Goal: Communication & Community: Answer question/provide support

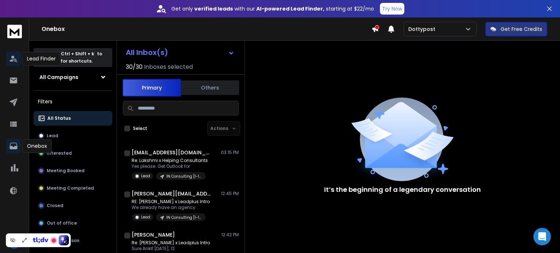
click at [15, 59] on icon at bounding box center [13, 58] width 9 height 9
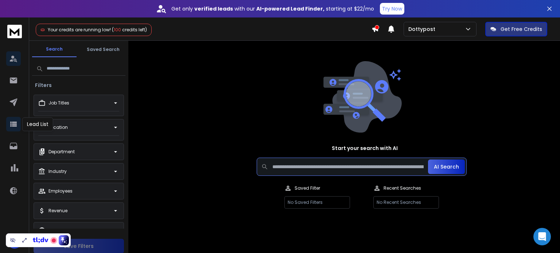
click at [15, 124] on icon at bounding box center [13, 124] width 7 height 5
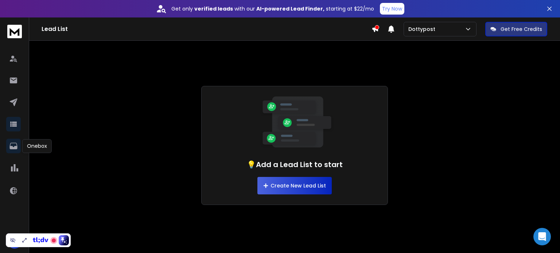
click at [17, 143] on icon at bounding box center [13, 146] width 9 height 9
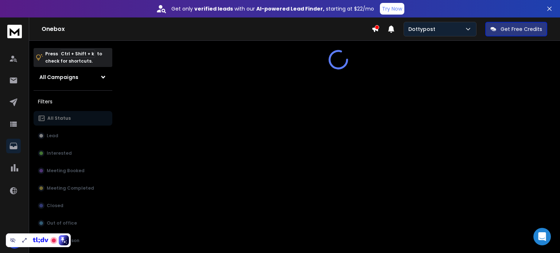
click at [443, 33] on button "Dottypost" at bounding box center [440, 29] width 73 height 15
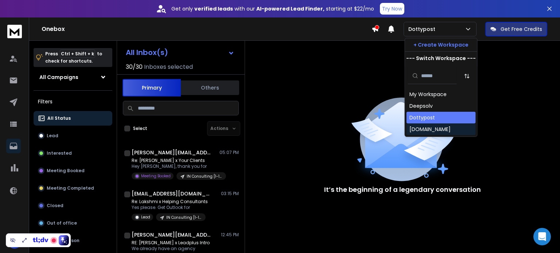
click at [419, 128] on div "LeadPLUS.IO" at bounding box center [429, 129] width 41 height 7
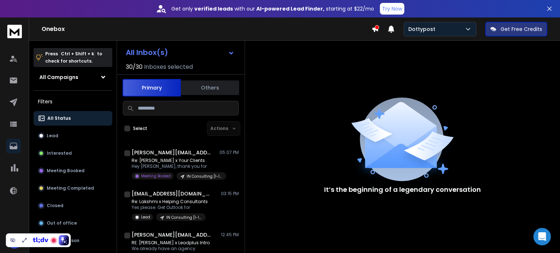
click at [451, 27] on div "Dottypost" at bounding box center [439, 29] width 63 height 7
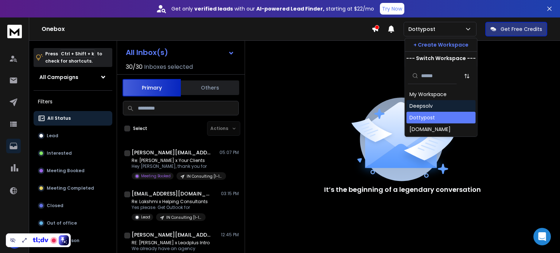
click at [430, 106] on div "Deepsolv" at bounding box center [420, 105] width 23 height 7
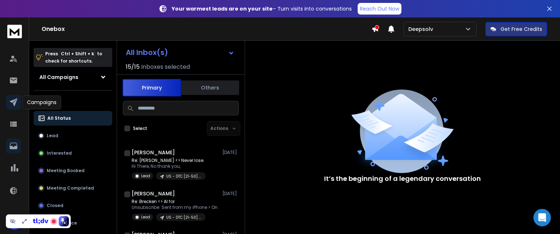
click at [13, 103] on icon at bounding box center [13, 102] width 8 height 8
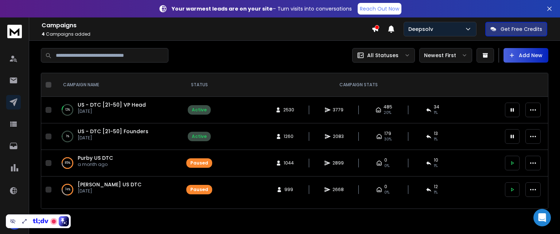
click at [450, 27] on div "Deepsolv" at bounding box center [439, 29] width 63 height 7
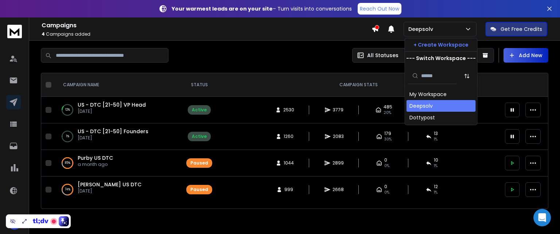
click at [419, 105] on div "Deepsolv" at bounding box center [420, 105] width 23 height 7
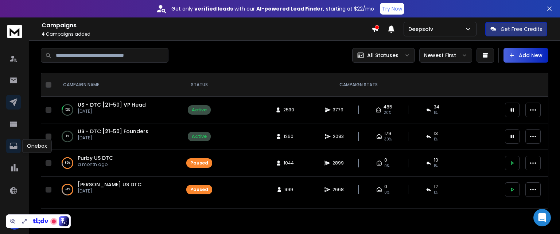
click at [13, 143] on icon at bounding box center [13, 146] width 9 height 9
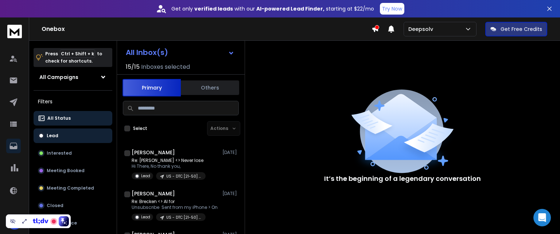
click at [54, 131] on button "Lead" at bounding box center [73, 136] width 79 height 15
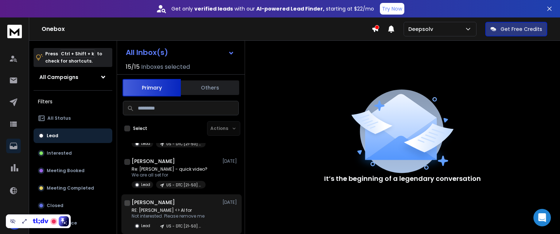
scroll to position [255, 0]
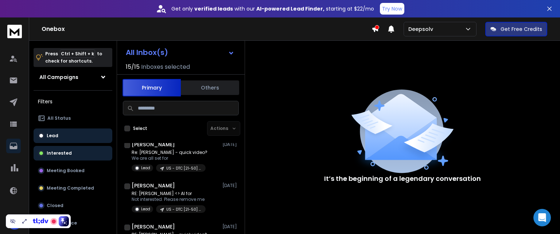
click at [57, 153] on p "Interested" at bounding box center [59, 154] width 25 height 6
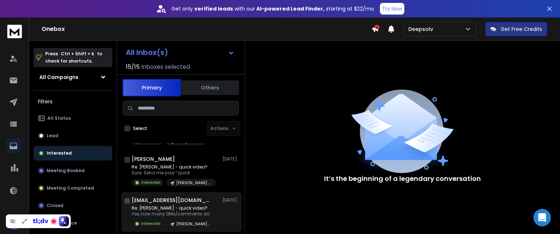
scroll to position [0, 0]
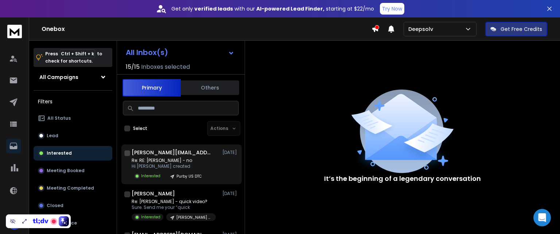
click at [164, 166] on p "Hi [PERSON_NAME] created" at bounding box center [169, 167] width 74 height 6
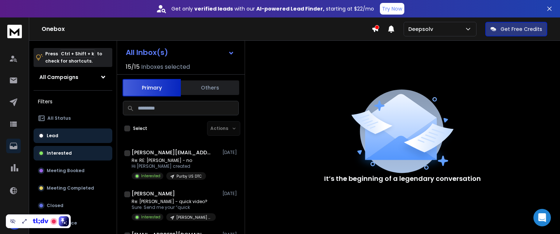
click at [63, 135] on button "Lead" at bounding box center [73, 136] width 79 height 15
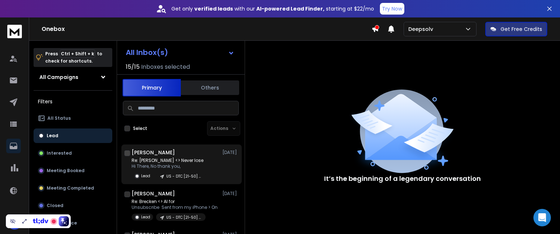
click at [161, 162] on p "Re: [PERSON_NAME] <> Never lose" at bounding box center [169, 161] width 74 height 6
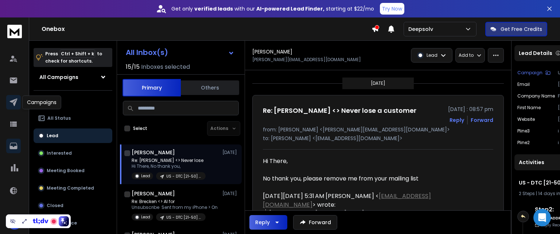
click at [12, 102] on icon at bounding box center [13, 102] width 8 height 8
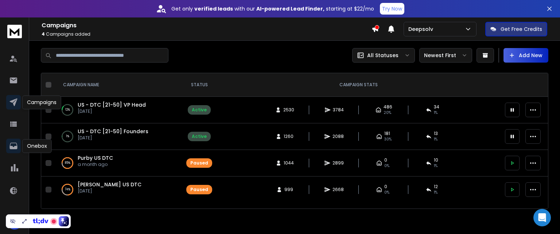
click at [13, 147] on icon at bounding box center [13, 146] width 8 height 7
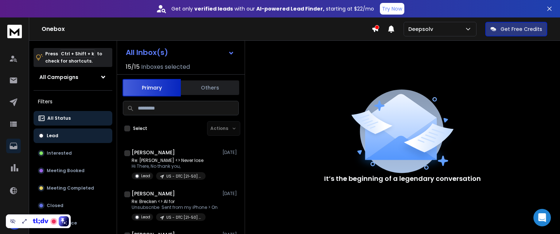
click at [56, 140] on button "Lead" at bounding box center [73, 136] width 79 height 15
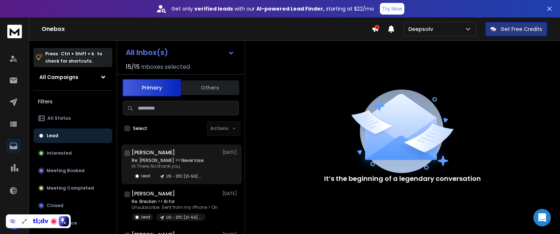
click at [171, 163] on p "Re: [PERSON_NAME] <> Never lose" at bounding box center [169, 161] width 74 height 6
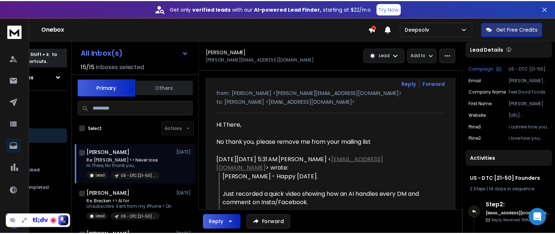
scroll to position [3, 0]
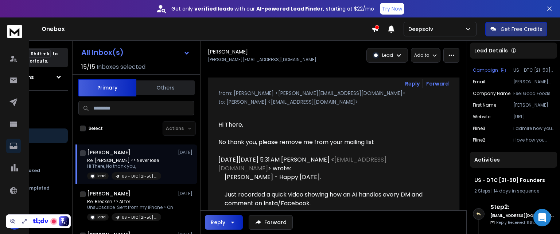
click at [490, 69] on p "Campaign" at bounding box center [485, 70] width 25 height 6
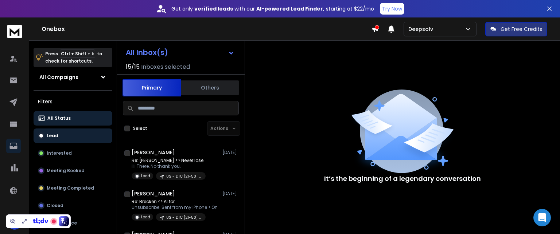
click at [71, 136] on button "Lead" at bounding box center [73, 136] width 79 height 15
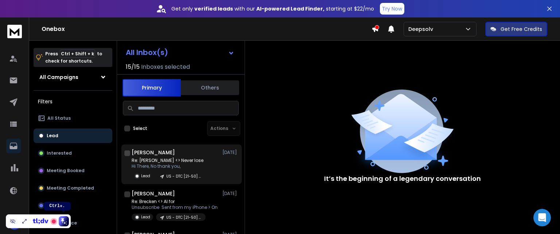
click at [185, 157] on div "Lizzie Tilchin 11 Aug Re: Lizzie <> Never lose Hi There, No thank you, Lead US …" at bounding box center [185, 164] width 107 height 31
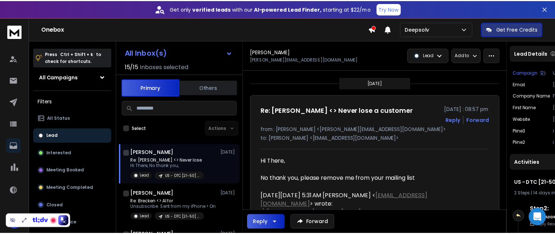
scroll to position [0, 54]
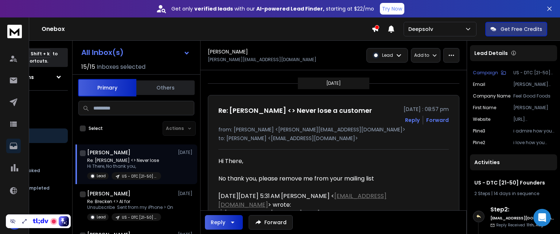
drag, startPoint x: 477, startPoint y: 71, endPoint x: 496, endPoint y: 75, distance: 18.9
click at [501, 75] on icon at bounding box center [503, 72] width 5 height 5
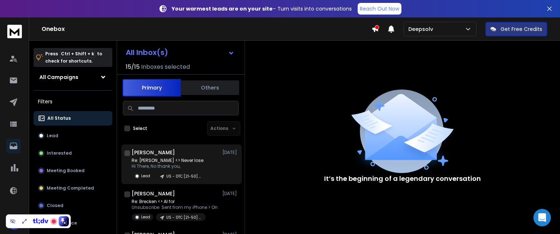
click at [150, 159] on p "Re: [PERSON_NAME] <> Never lose" at bounding box center [169, 161] width 74 height 6
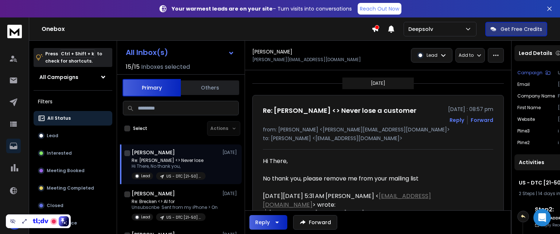
scroll to position [0, 54]
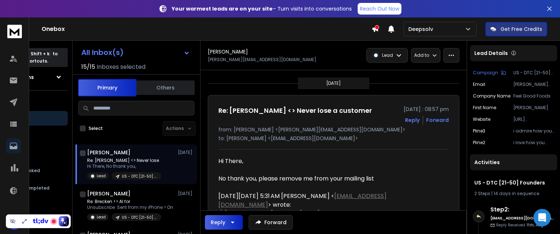
drag, startPoint x: 473, startPoint y: 70, endPoint x: 491, endPoint y: 83, distance: 22.0
click at [491, 83] on div "Email elizabeth@feelgf.com" at bounding box center [513, 85] width 81 height 6
drag, startPoint x: 496, startPoint y: 72, endPoint x: 494, endPoint y: 81, distance: 9.2
click at [501, 84] on div "Email elizabeth@feelgf.com" at bounding box center [513, 85] width 81 height 6
click at [478, 73] on p "Campaign" at bounding box center [485, 73] width 25 height 6
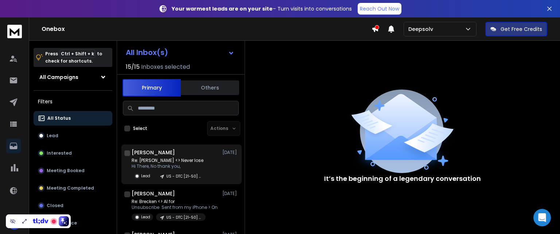
click at [160, 156] on h1 "[PERSON_NAME]" at bounding box center [153, 152] width 43 height 7
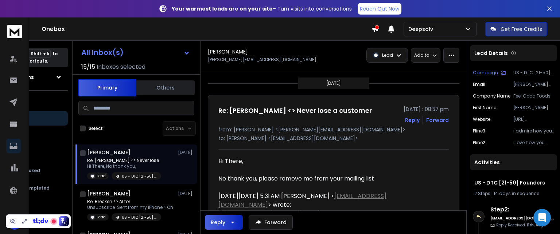
drag, startPoint x: 483, startPoint y: 72, endPoint x: 305, endPoint y: 55, distance: 179.1
click at [305, 55] on div "Lizzie Tilchin Lizzie Tilchin elizabeth@feelgf.com" at bounding box center [270, 55] width 124 height 15
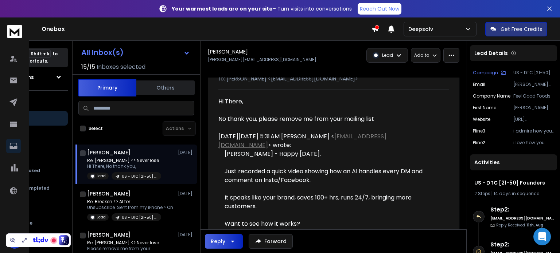
scroll to position [36, 0]
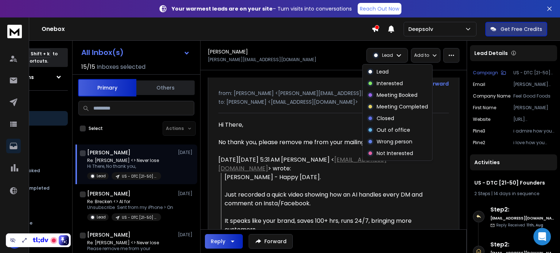
click at [389, 54] on div "Lead" at bounding box center [387, 55] width 41 height 14
click at [392, 150] on p "Not Interested" at bounding box center [395, 153] width 36 height 7
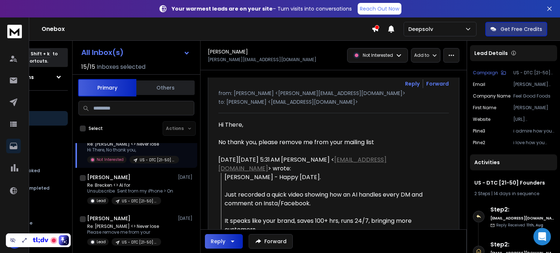
scroll to position [0, 0]
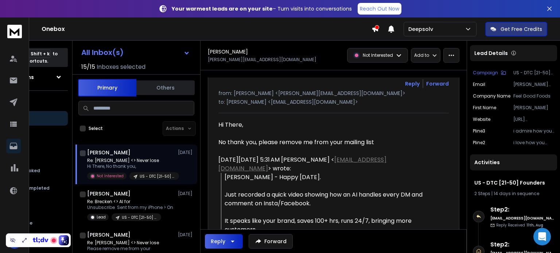
click at [354, 58] on div "Not Interested" at bounding box center [378, 55] width 60 height 14
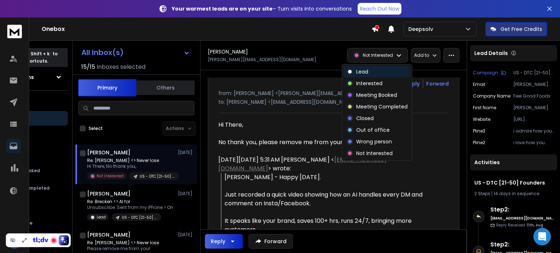
click at [356, 69] on p "Lead" at bounding box center [362, 71] width 12 height 7
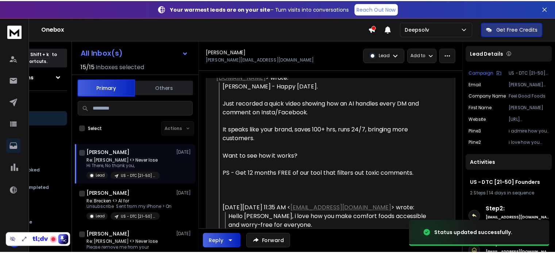
scroll to position [36, 0]
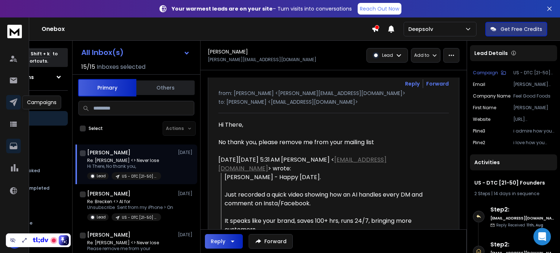
click at [12, 104] on icon at bounding box center [13, 102] width 9 height 9
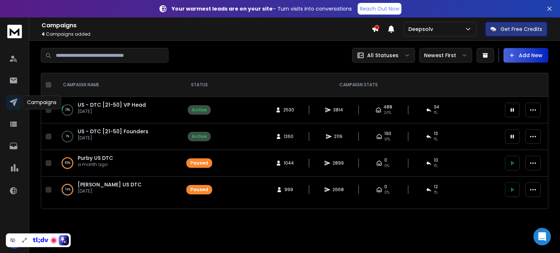
click at [134, 129] on span "US - DTC [21-50] Founders" at bounding box center [113, 131] width 71 height 7
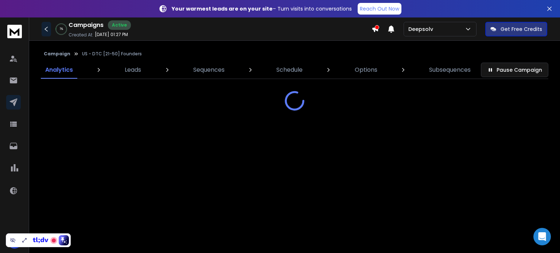
click at [47, 29] on icon at bounding box center [46, 29] width 7 height 7
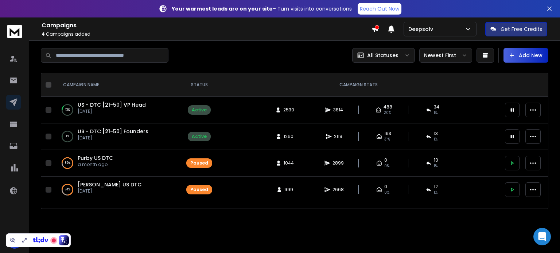
click at [129, 108] on span "US - DTC [21-50] VP Head" at bounding box center [112, 104] width 68 height 7
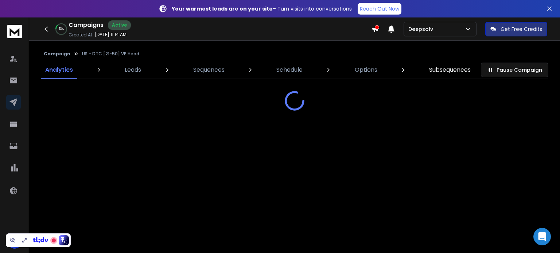
click at [443, 71] on p "Subsequences" at bounding box center [450, 70] width 42 height 9
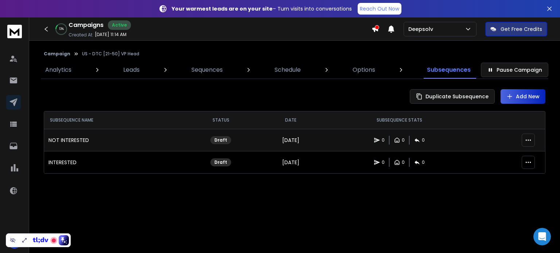
click at [92, 136] on td "NOT INTERESTED" at bounding box center [113, 140] width 139 height 22
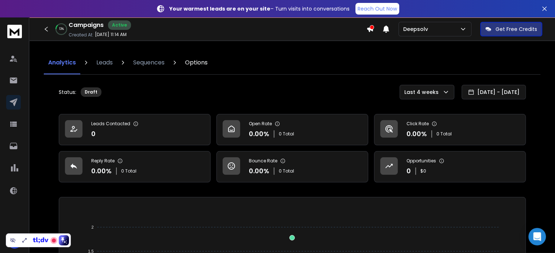
click at [191, 62] on p "Options" at bounding box center [196, 62] width 23 height 9
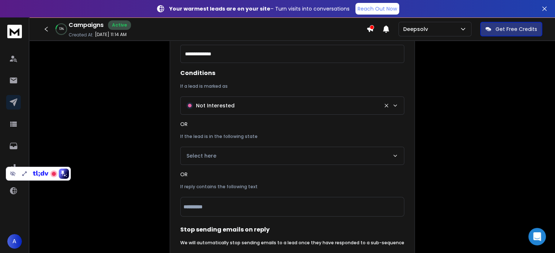
scroll to position [73, 0]
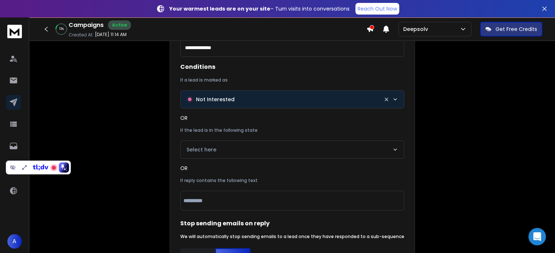
click at [220, 96] on p "Not Interested" at bounding box center [215, 99] width 39 height 7
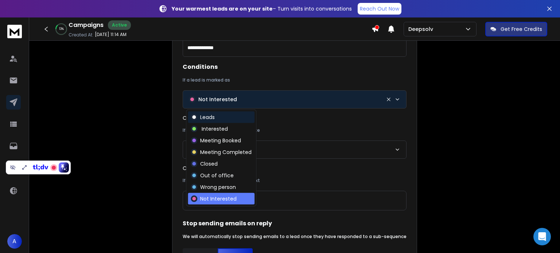
click at [384, 103] on button "Not Interested" at bounding box center [295, 99] width 224 height 18
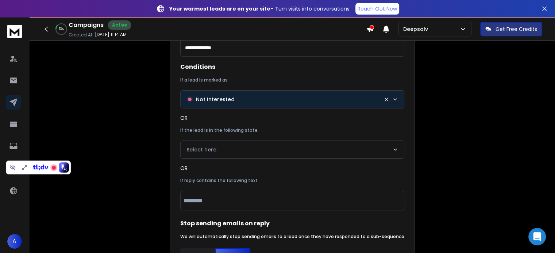
click at [384, 99] on icon "button" at bounding box center [386, 100] width 6 height 6
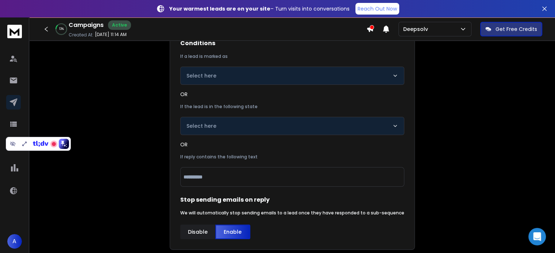
scroll to position [139, 0]
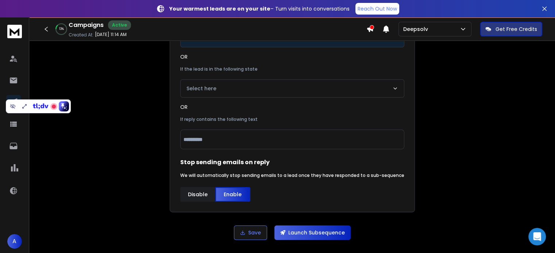
click at [236, 133] on input at bounding box center [291, 139] width 217 height 13
type input "*******"
click at [245, 232] on icon "submit" at bounding box center [242, 232] width 5 height 5
click at [296, 231] on button "Launch Subsequence" at bounding box center [312, 233] width 76 height 15
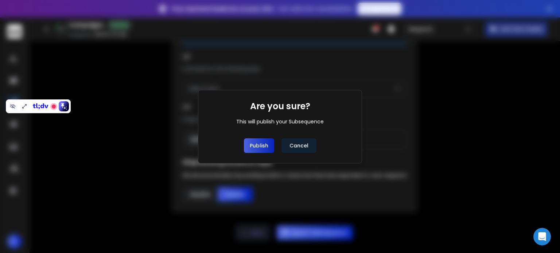
click at [264, 147] on button "Publish" at bounding box center [259, 146] width 30 height 15
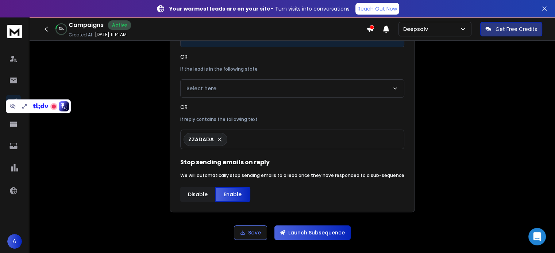
click at [307, 232] on button "Launch Subsequence" at bounding box center [312, 233] width 76 height 15
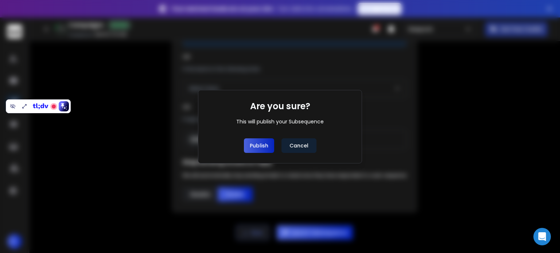
click at [265, 145] on button "Publish" at bounding box center [259, 146] width 30 height 15
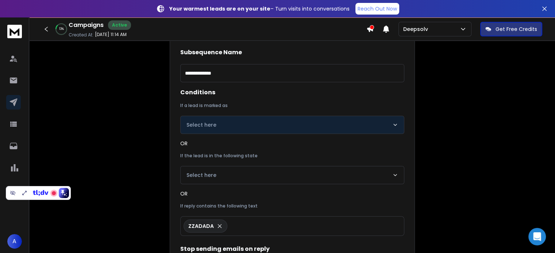
scroll to position [0, 0]
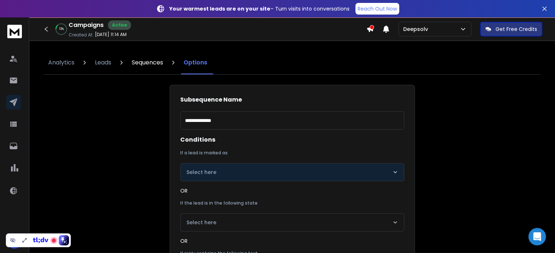
click at [145, 60] on p "Sequences" at bounding box center [147, 62] width 31 height 9
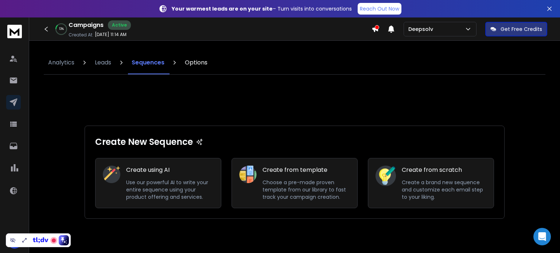
click at [195, 61] on p "Options" at bounding box center [196, 62] width 23 height 9
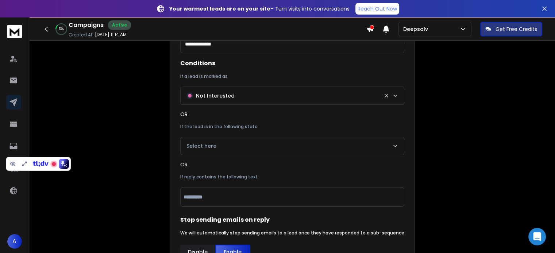
scroll to position [29, 0]
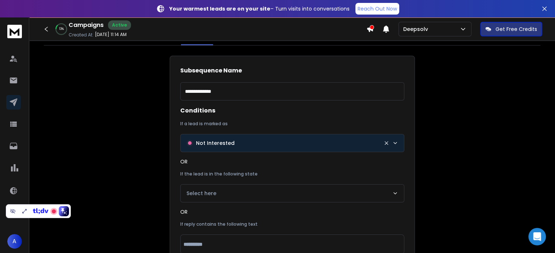
click at [223, 143] on p "Not Interested" at bounding box center [215, 143] width 39 height 7
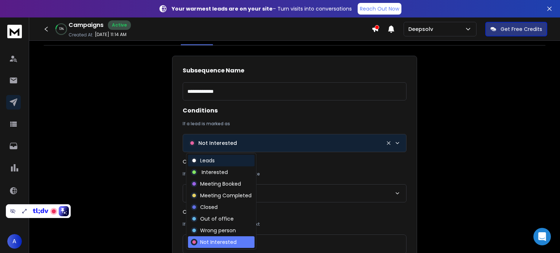
click at [387, 141] on icon "button" at bounding box center [388, 142] width 3 height 3
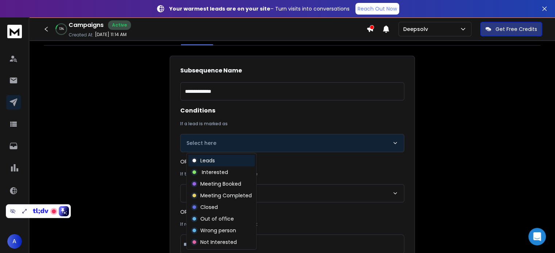
click at [455, 161] on form "**********" at bounding box center [292, 201] width 490 height 290
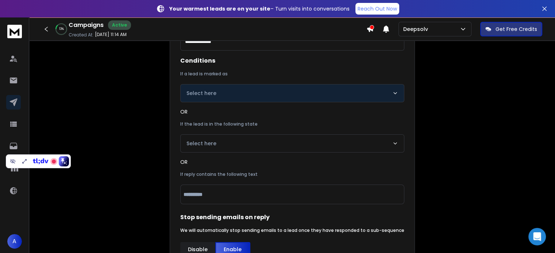
scroll to position [139, 0]
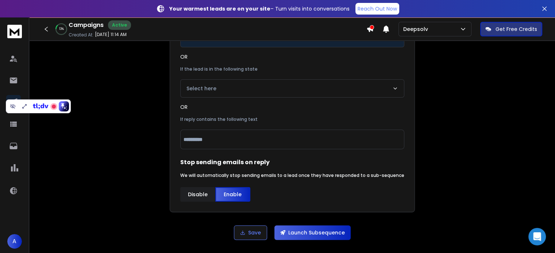
click at [249, 137] on input at bounding box center [291, 139] width 217 height 13
type input "******"
click at [247, 234] on button "Save" at bounding box center [250, 233] width 33 height 15
click at [323, 233] on button "Launch Subsequence" at bounding box center [312, 233] width 76 height 15
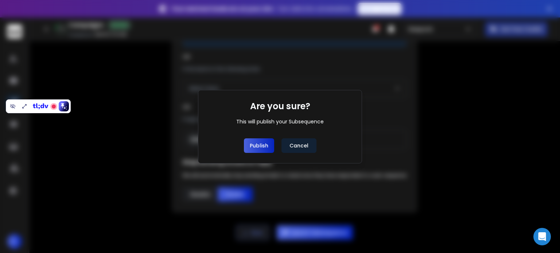
click at [257, 148] on button "Publish" at bounding box center [259, 146] width 30 height 15
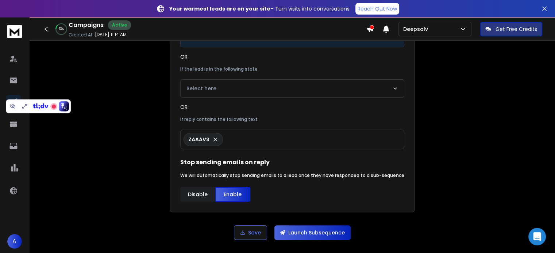
click at [315, 230] on button "Launch Subsequence" at bounding box center [312, 233] width 76 height 15
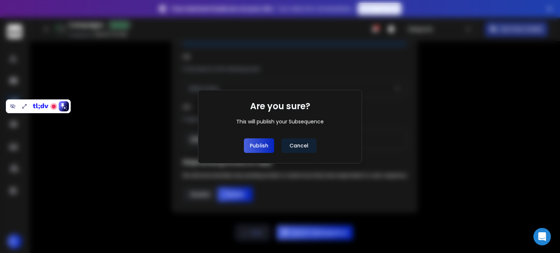
click at [257, 148] on button "Publish" at bounding box center [259, 146] width 30 height 15
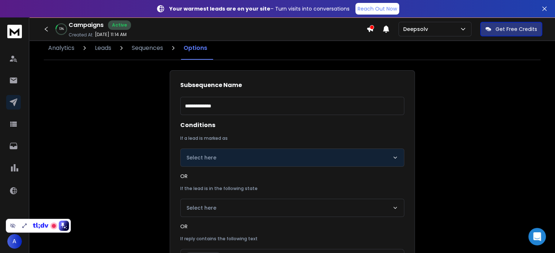
scroll to position [0, 0]
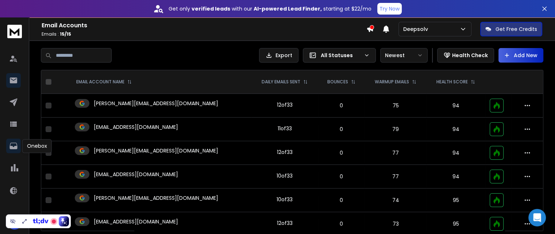
click at [13, 145] on icon at bounding box center [13, 146] width 9 height 9
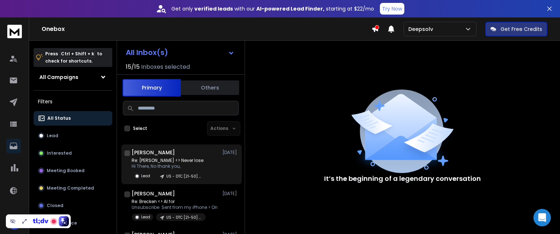
click at [166, 159] on p "Re: [PERSON_NAME] <> Never lose" at bounding box center [169, 161] width 74 height 6
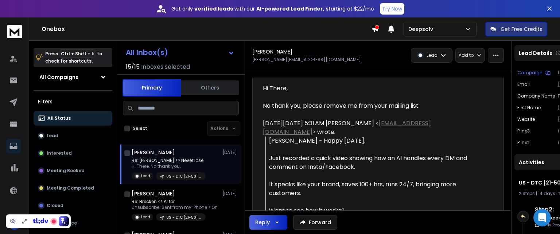
click at [533, 71] on p "Campaign" at bounding box center [529, 73] width 25 height 6
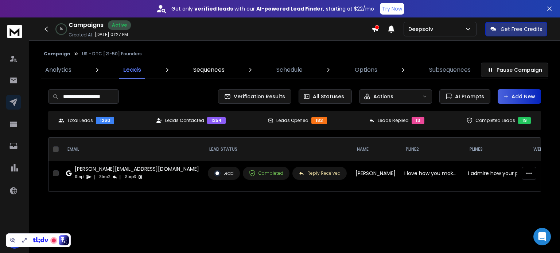
click at [217, 67] on p "Sequences" at bounding box center [208, 70] width 31 height 9
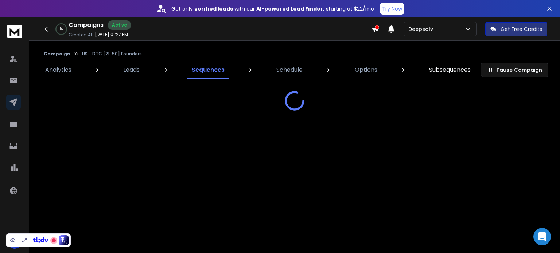
click at [435, 70] on p "Subsequences" at bounding box center [450, 70] width 42 height 9
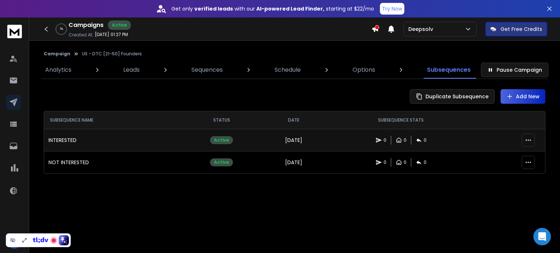
click at [93, 141] on td "INTERESTED" at bounding box center [113, 140] width 138 height 22
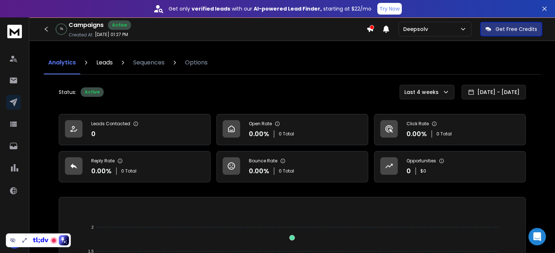
click at [108, 60] on p "Leads" at bounding box center [104, 62] width 16 height 9
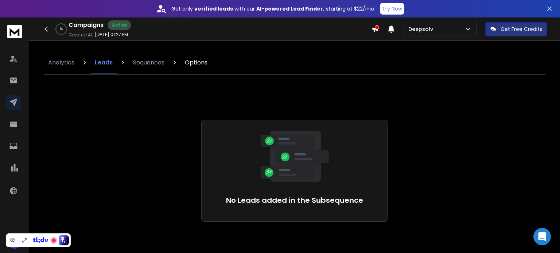
click at [188, 61] on p "Options" at bounding box center [196, 62] width 23 height 9
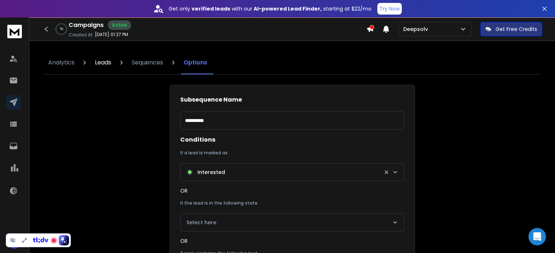
click at [104, 61] on p "Leads" at bounding box center [103, 62] width 16 height 9
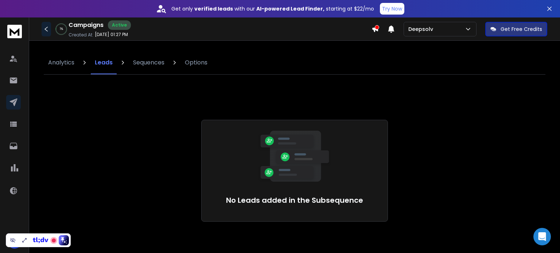
click at [49, 30] on icon at bounding box center [46, 29] width 7 height 7
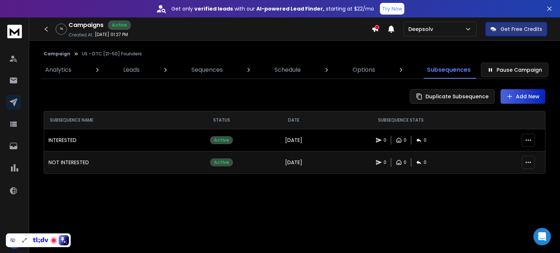
click at [63, 159] on td "NOT INTERESTED" at bounding box center [113, 162] width 138 height 22
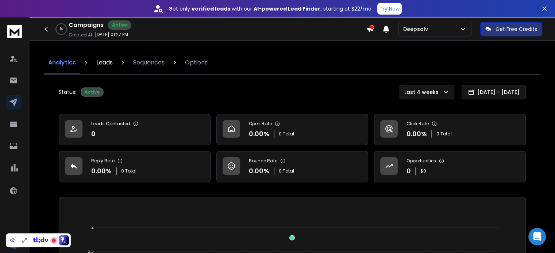
click at [108, 62] on p "Leads" at bounding box center [104, 62] width 16 height 9
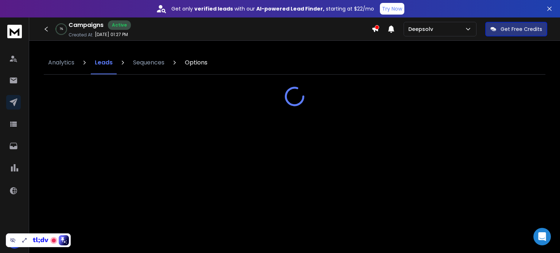
click at [189, 61] on p "Options" at bounding box center [196, 62] width 23 height 9
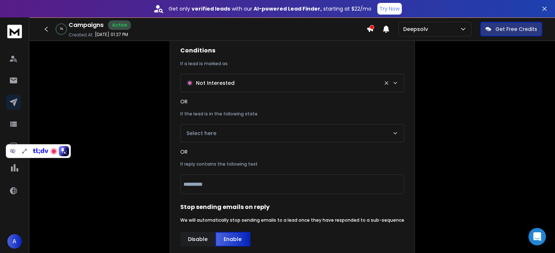
scroll to position [109, 0]
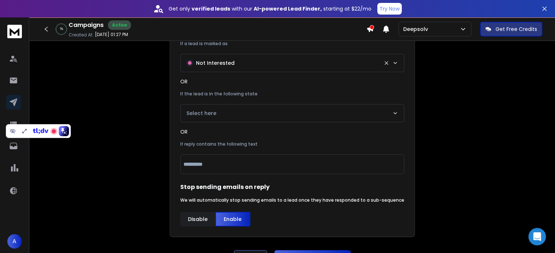
click at [271, 160] on input at bounding box center [291, 164] width 217 height 13
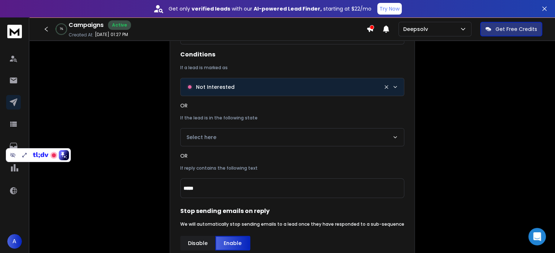
scroll to position [73, 0]
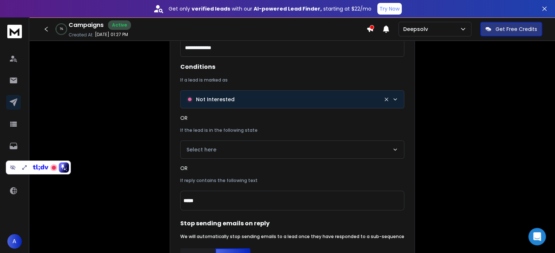
type input "*****"
click at [383, 99] on icon "button" at bounding box center [386, 100] width 6 height 6
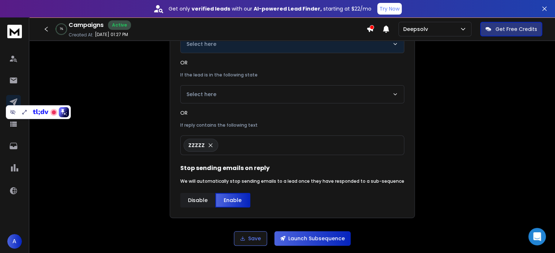
scroll to position [139, 0]
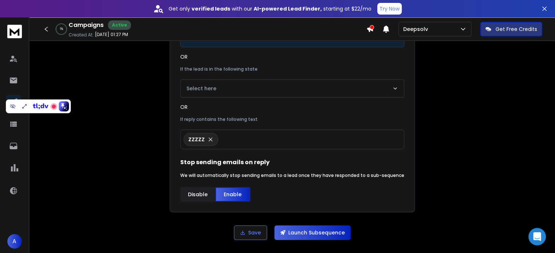
click at [335, 233] on button "Launch Subsequence" at bounding box center [312, 233] width 76 height 15
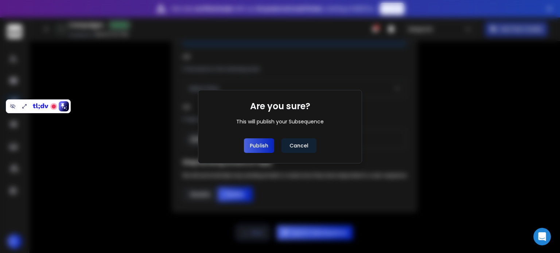
click at [264, 145] on button "Publish" at bounding box center [259, 146] width 30 height 15
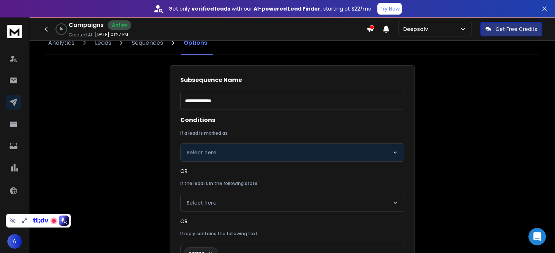
scroll to position [0, 0]
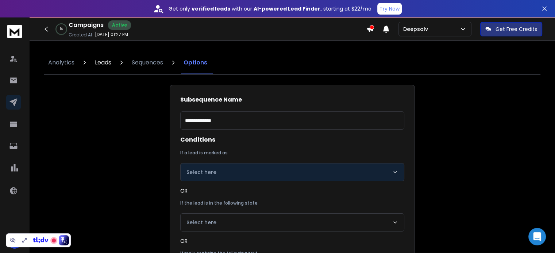
click at [101, 59] on p "Leads" at bounding box center [103, 62] width 16 height 9
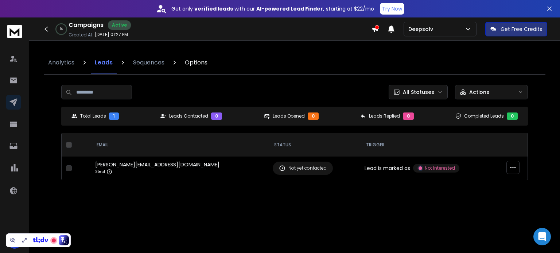
click at [191, 65] on p "Options" at bounding box center [196, 62] width 23 height 9
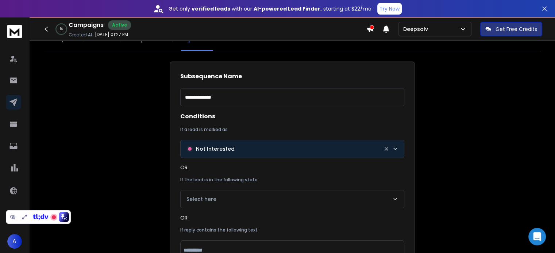
scroll to position [36, 0]
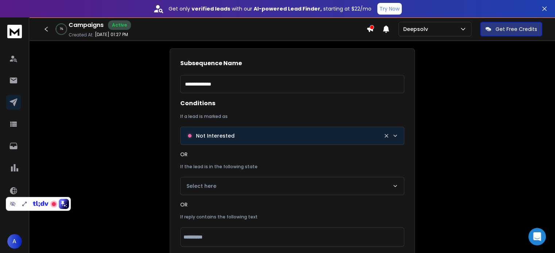
click at [263, 131] on button "Not Interested" at bounding box center [292, 136] width 224 height 18
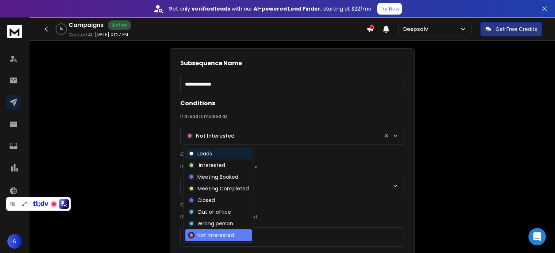
click at [423, 127] on form "**********" at bounding box center [292, 193] width 490 height 290
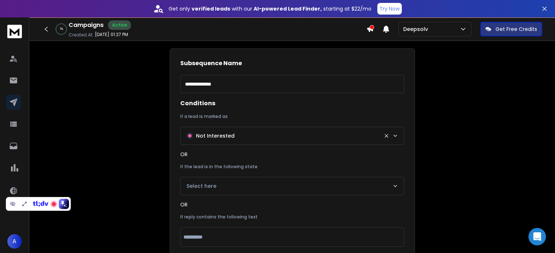
scroll to position [73, 0]
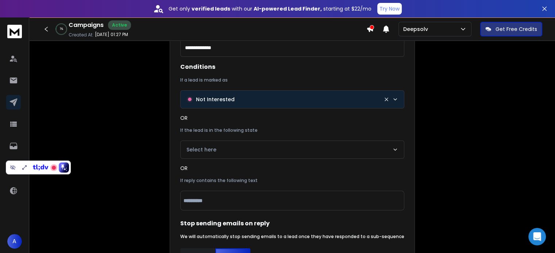
click at [383, 100] on icon "button" at bounding box center [386, 100] width 6 height 6
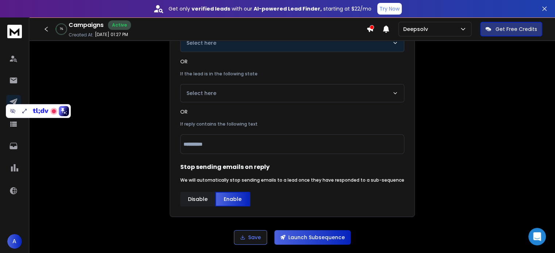
scroll to position [139, 0]
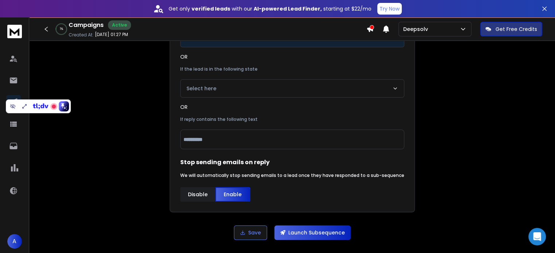
click at [229, 137] on input at bounding box center [291, 139] width 217 height 13
type input "*****"
click at [251, 232] on button "Save" at bounding box center [250, 233] width 33 height 15
click at [291, 232] on button "Launch Subsequence" at bounding box center [312, 233] width 76 height 15
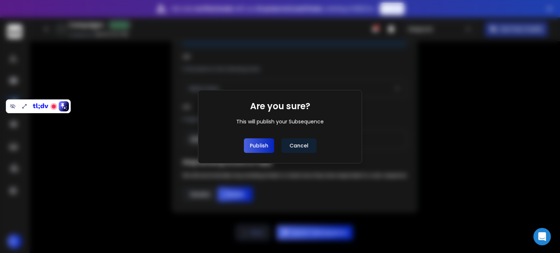
click at [261, 143] on button "Publish" at bounding box center [259, 146] width 30 height 15
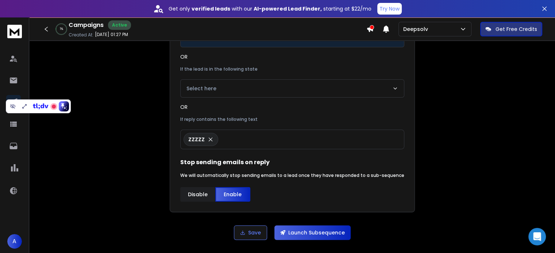
scroll to position [0, 0]
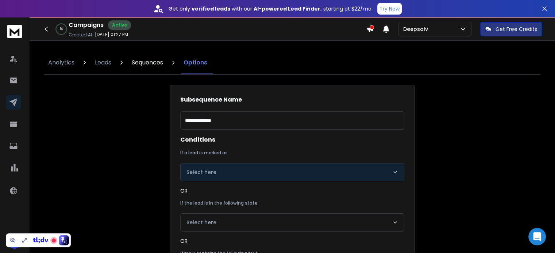
click at [146, 59] on p "Sequences" at bounding box center [147, 62] width 31 height 9
click at [106, 62] on p "Leads" at bounding box center [103, 62] width 16 height 9
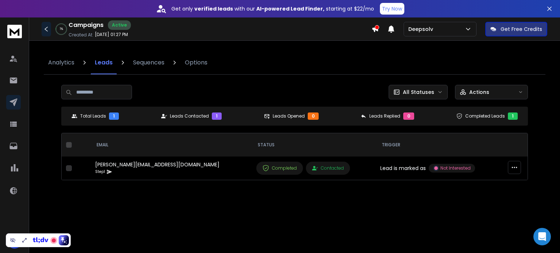
click at [45, 28] on icon at bounding box center [45, 29] width 3 height 5
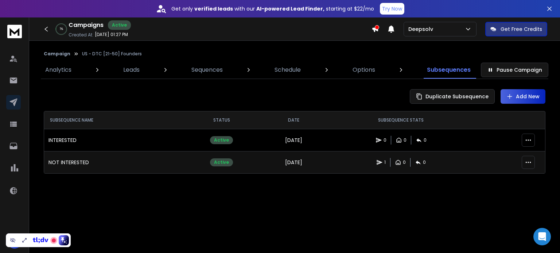
click at [92, 163] on td "NOT INTERESTED" at bounding box center [113, 162] width 138 height 22
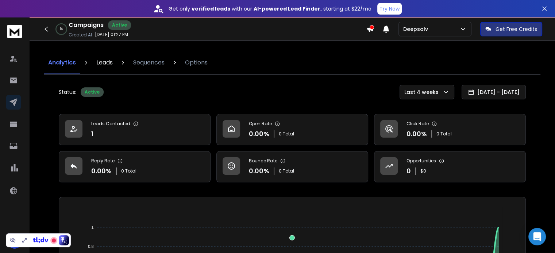
click at [104, 62] on p "Leads" at bounding box center [104, 62] width 16 height 9
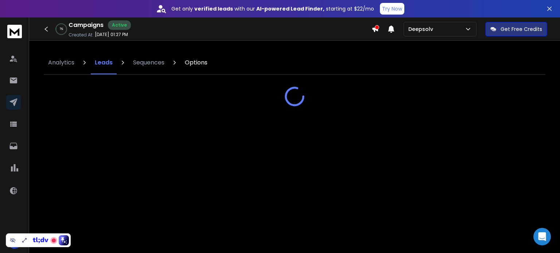
click at [193, 62] on p "Options" at bounding box center [196, 62] width 23 height 9
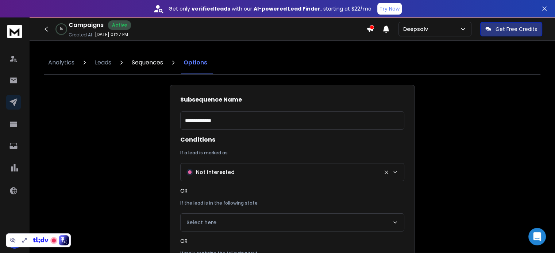
click at [151, 61] on p "Sequences" at bounding box center [147, 62] width 31 height 9
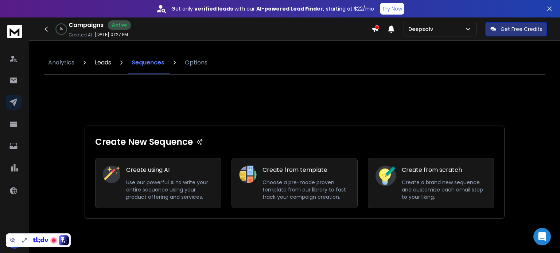
click at [101, 60] on p "Leads" at bounding box center [103, 62] width 16 height 9
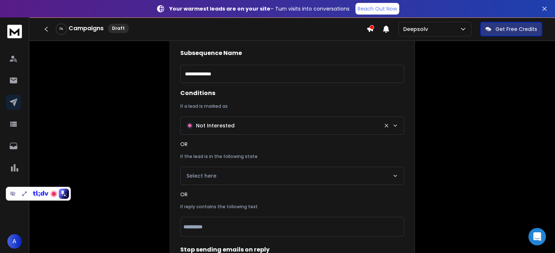
scroll to position [29, 0]
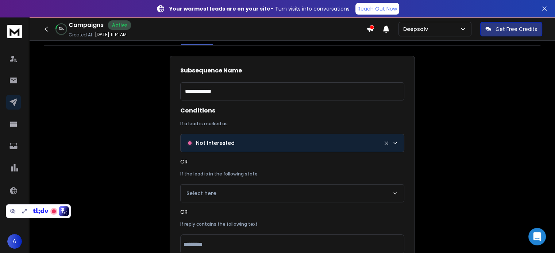
click at [241, 141] on button "Not Interested" at bounding box center [292, 143] width 224 height 18
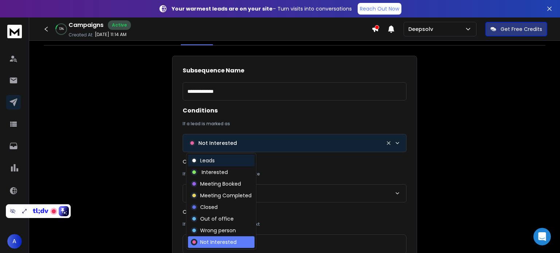
click at [311, 144] on button "Not Interested" at bounding box center [295, 143] width 224 height 18
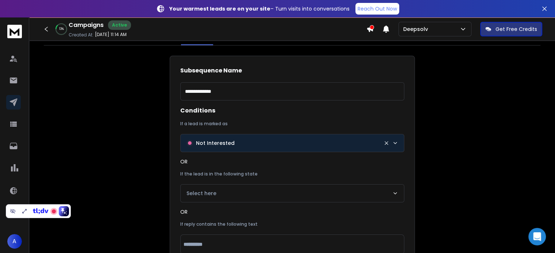
click at [383, 144] on icon "button" at bounding box center [386, 143] width 6 height 6
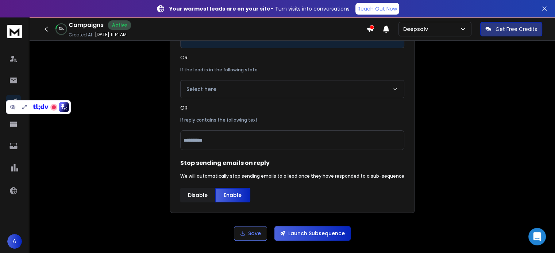
scroll to position [139, 0]
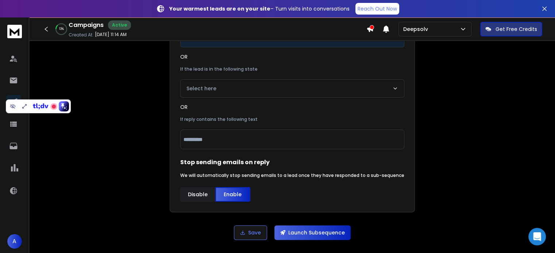
click at [214, 133] on input at bounding box center [291, 139] width 217 height 13
type input "*********"
click at [249, 229] on button "Save" at bounding box center [250, 233] width 33 height 15
click at [301, 235] on button "Launch Subsequence" at bounding box center [312, 233] width 76 height 15
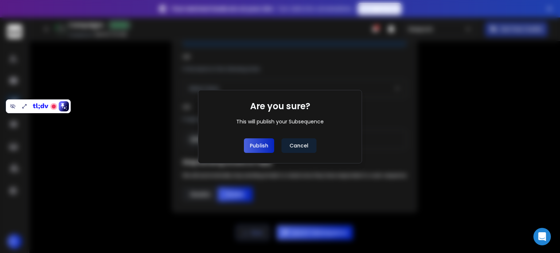
click at [258, 146] on button "Publish" at bounding box center [259, 146] width 30 height 15
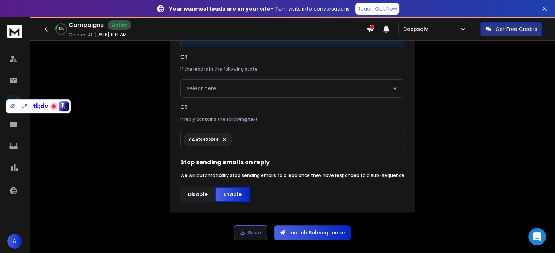
scroll to position [0, 0]
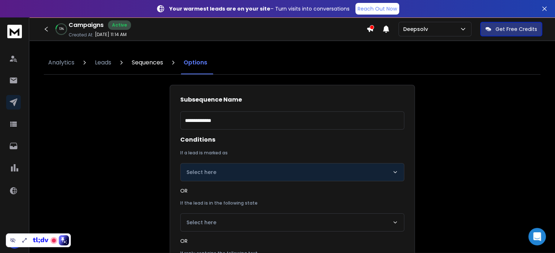
click at [145, 61] on p "Sequences" at bounding box center [147, 62] width 31 height 9
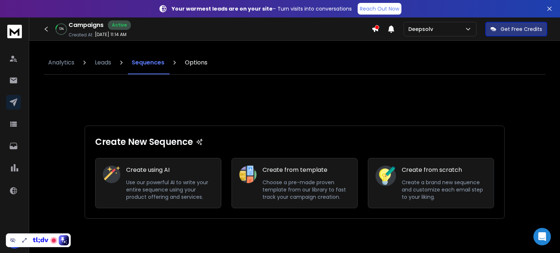
click at [195, 61] on p "Options" at bounding box center [196, 62] width 23 height 9
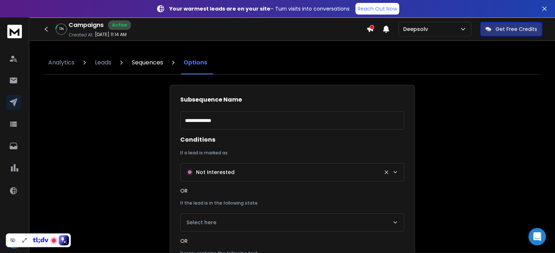
click at [141, 58] on link "Sequences" at bounding box center [147, 62] width 40 height 23
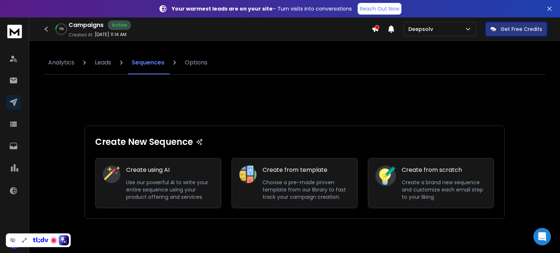
click at [424, 186] on p "Create a brand new sequence and customize each email step to your liking." at bounding box center [444, 190] width 85 height 22
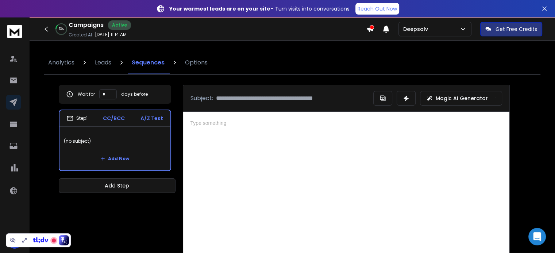
click at [210, 128] on div at bounding box center [346, 183] width 326 height 142
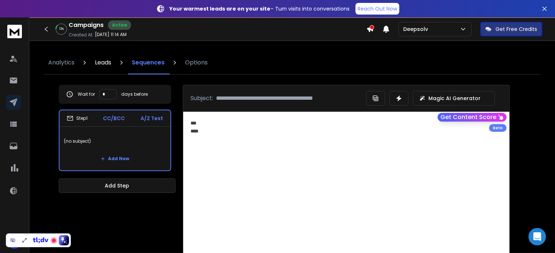
click at [108, 61] on p "Leads" at bounding box center [103, 62] width 16 height 9
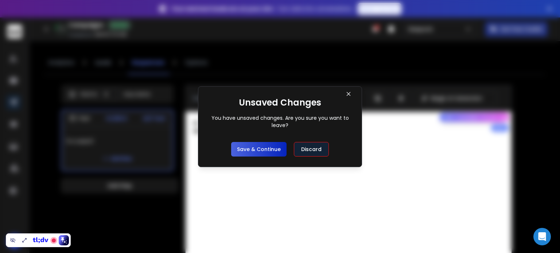
click at [256, 145] on button "Save & Continue" at bounding box center [258, 149] width 55 height 15
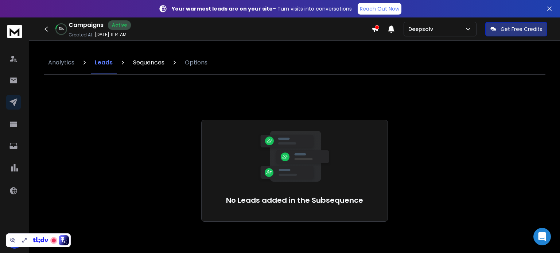
click at [143, 62] on p "Sequences" at bounding box center [148, 62] width 31 height 9
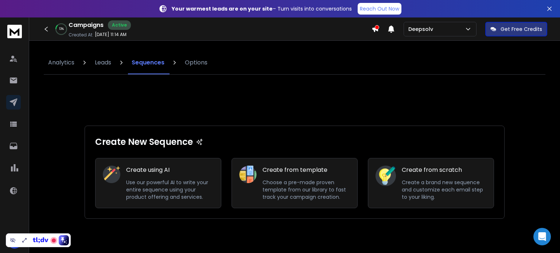
click at [418, 179] on p "Create a brand new sequence and customize each email step to your liking." at bounding box center [444, 190] width 85 height 22
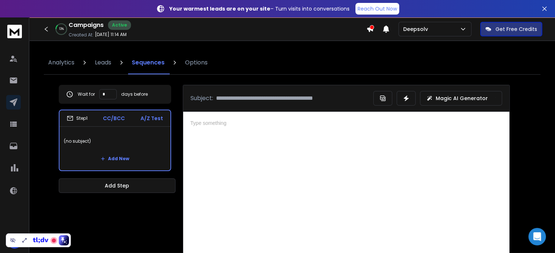
click at [245, 129] on div at bounding box center [346, 183] width 326 height 142
click at [202, 61] on p "Options" at bounding box center [196, 62] width 23 height 9
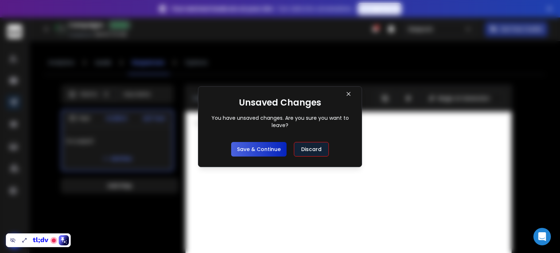
click at [316, 145] on button "Discard" at bounding box center [311, 149] width 35 height 15
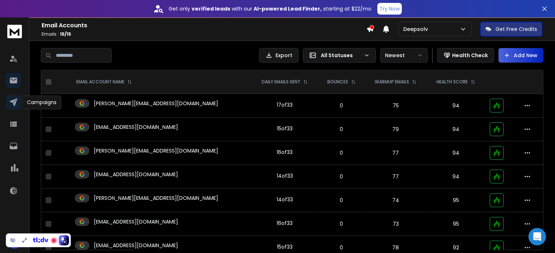
click at [13, 101] on icon at bounding box center [13, 102] width 9 height 9
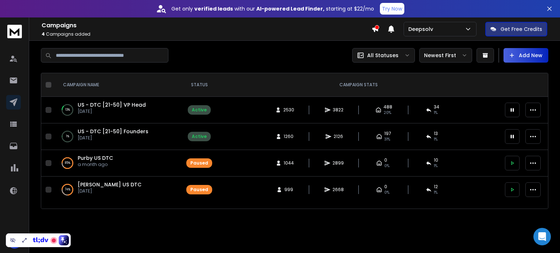
click at [89, 106] on span "US - DTC [21-50] VP Head" at bounding box center [112, 104] width 68 height 7
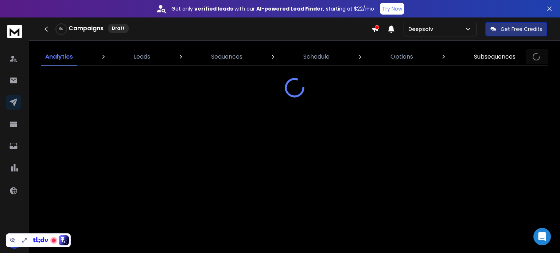
click at [475, 54] on p "Subsequences" at bounding box center [495, 57] width 42 height 9
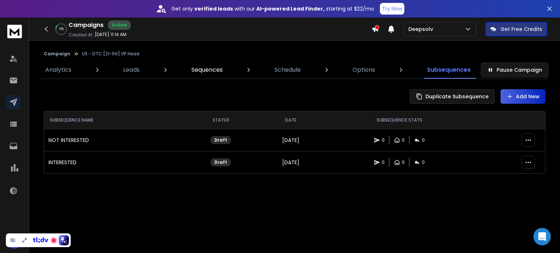
click at [222, 68] on p "Sequences" at bounding box center [206, 70] width 31 height 9
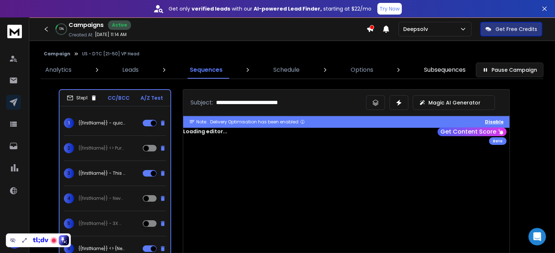
click at [431, 67] on p "Subsequences" at bounding box center [445, 70] width 42 height 9
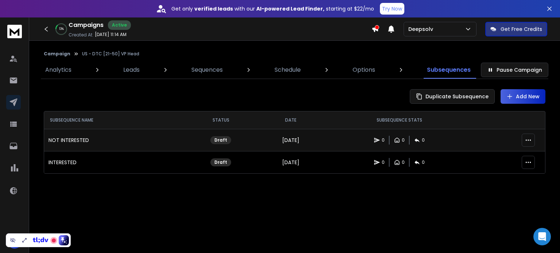
click at [84, 143] on td "NOT INTERESTED" at bounding box center [113, 140] width 139 height 22
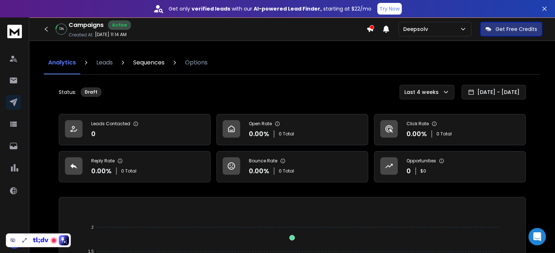
click at [163, 64] on p "Sequences" at bounding box center [148, 62] width 31 height 9
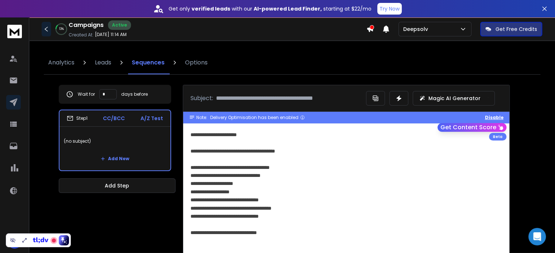
click at [46, 30] on icon at bounding box center [46, 29] width 7 height 7
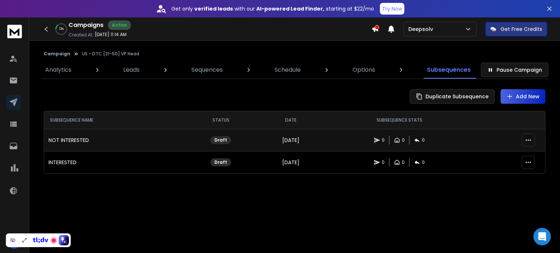
click at [96, 143] on td "NOT INTERESTED" at bounding box center [113, 140] width 139 height 22
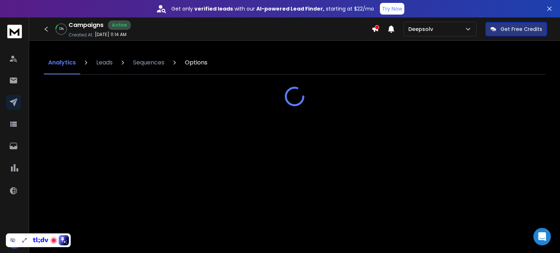
click at [203, 60] on p "Options" at bounding box center [196, 62] width 23 height 9
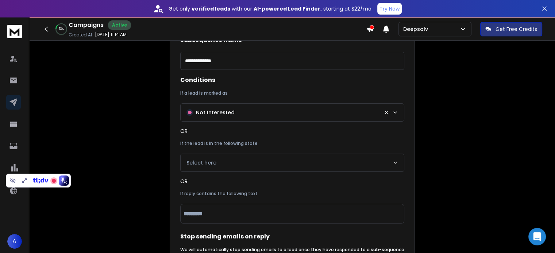
scroll to position [73, 0]
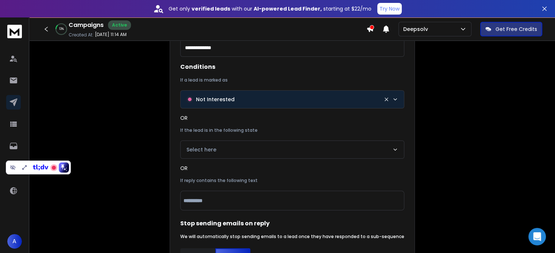
click at [384, 99] on icon "button" at bounding box center [386, 100] width 6 height 6
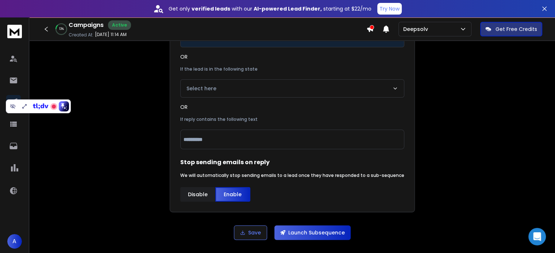
click at [209, 133] on input at bounding box center [291, 139] width 217 height 13
type input "******"
click at [257, 229] on button "Save" at bounding box center [250, 233] width 33 height 15
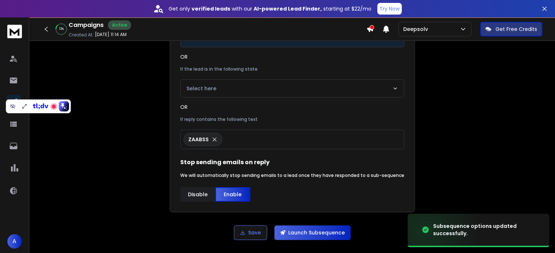
click at [309, 232] on button "Launch Subsequence" at bounding box center [312, 233] width 76 height 15
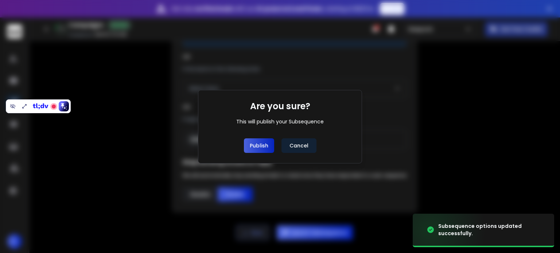
click at [264, 144] on button "Publish" at bounding box center [259, 146] width 30 height 15
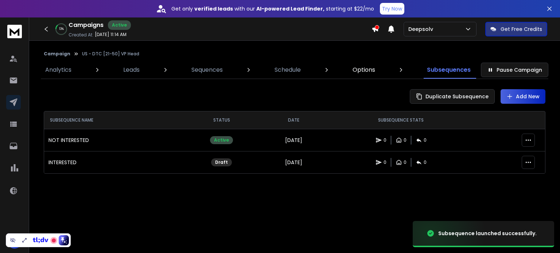
click at [357, 66] on p "Options" at bounding box center [364, 70] width 23 height 9
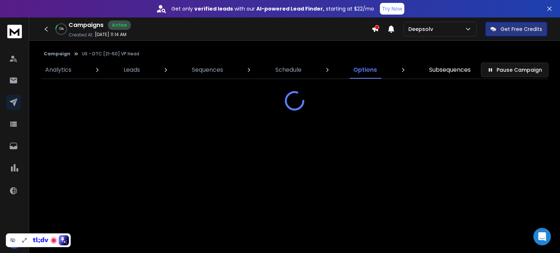
select select "*"
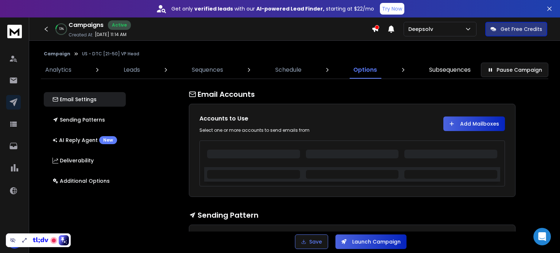
click at [437, 69] on p "Subsequences" at bounding box center [450, 70] width 42 height 9
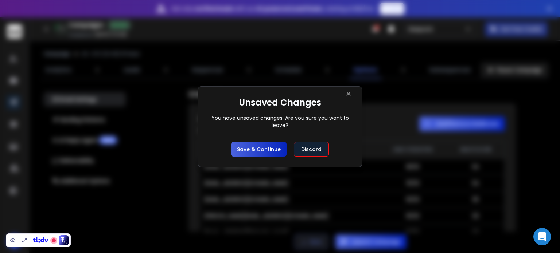
click at [349, 94] on icon at bounding box center [349, 94] width 4 height 4
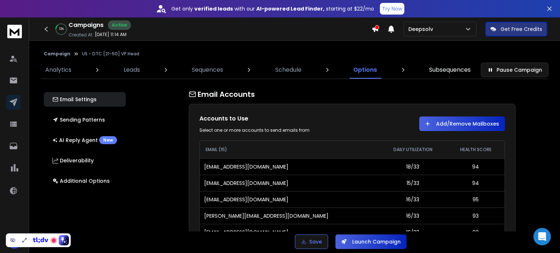
click at [447, 71] on p "Subsequences" at bounding box center [450, 70] width 42 height 9
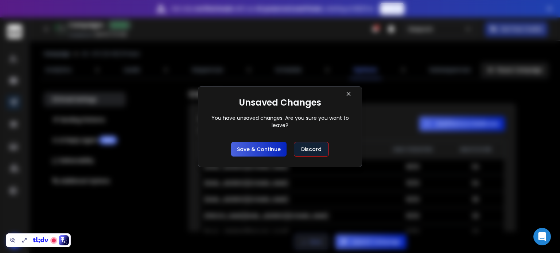
click at [302, 147] on button "Discard" at bounding box center [311, 149] width 35 height 15
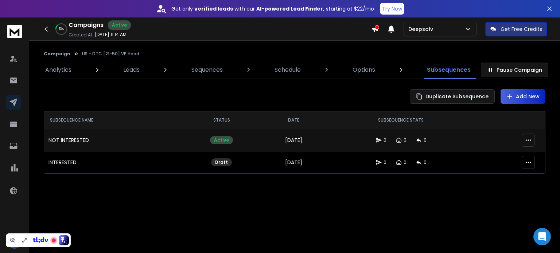
click at [110, 143] on td "NOT INTERESTED" at bounding box center [113, 140] width 138 height 22
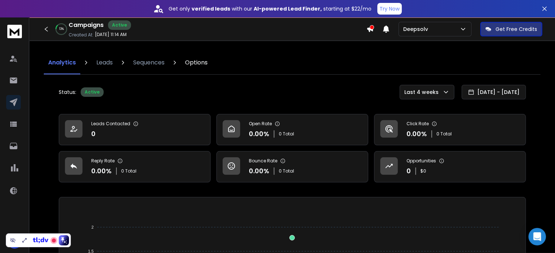
click at [191, 62] on p "Options" at bounding box center [196, 62] width 23 height 9
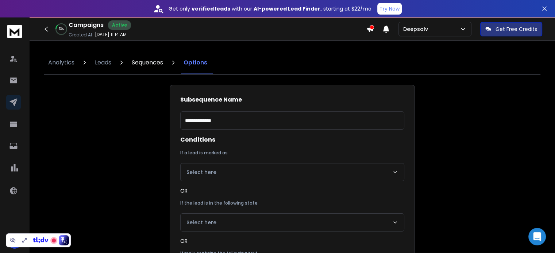
click at [139, 65] on p "Sequences" at bounding box center [147, 62] width 31 height 9
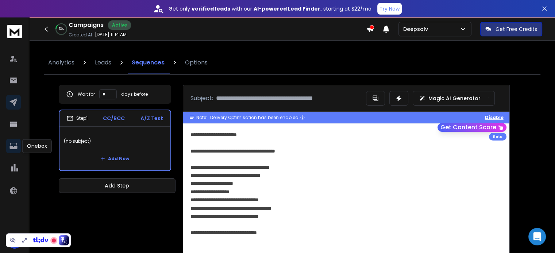
click at [13, 147] on icon at bounding box center [13, 146] width 8 height 7
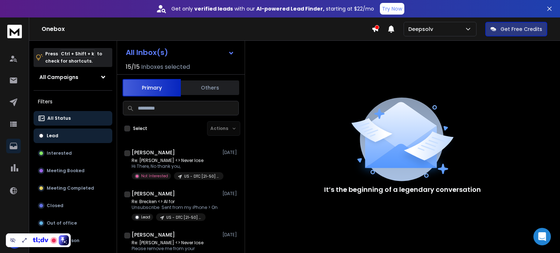
click at [49, 140] on button "Lead" at bounding box center [73, 136] width 79 height 15
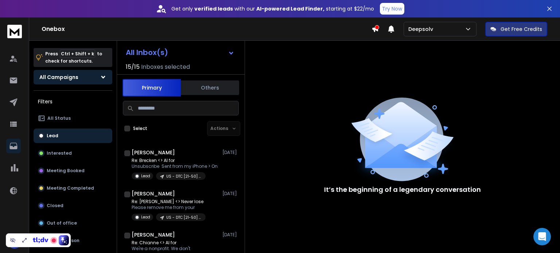
click at [91, 75] on button "All Campaigns" at bounding box center [73, 77] width 79 height 15
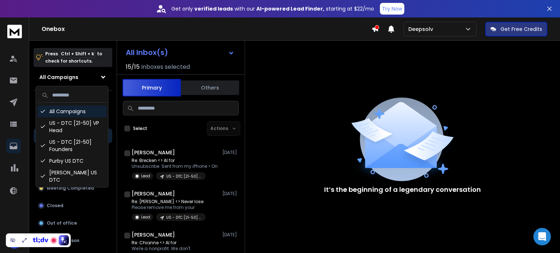
click at [78, 112] on div "All Campaigns" at bounding box center [72, 112] width 69 height 12
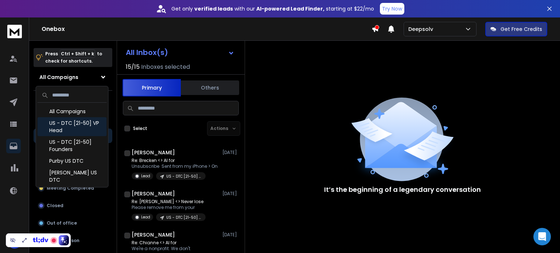
click at [79, 127] on div "US - DTC [21-50] VP Head" at bounding box center [72, 126] width 69 height 19
click at [268, 104] on div "It’s the beginning of a legendary conversation" at bounding box center [402, 149] width 315 height 216
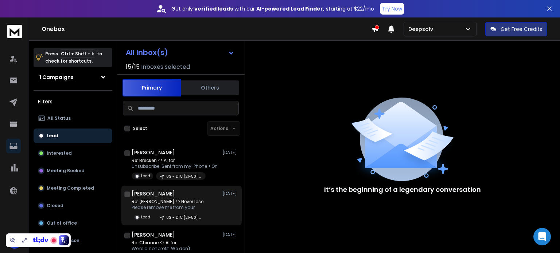
click at [175, 159] on p "Re: Brecken <> AI for" at bounding box center [175, 161] width 86 height 6
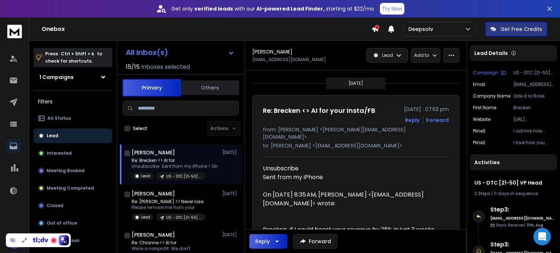
click at [385, 54] on p "Lead" at bounding box center [387, 56] width 11 height 6
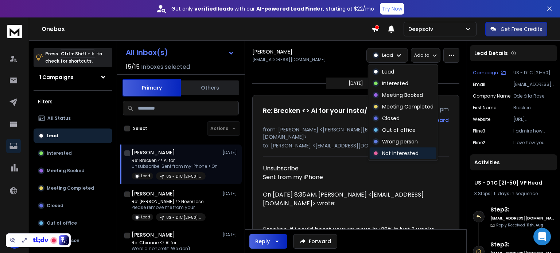
click at [381, 150] on div "Not Interested" at bounding box center [396, 153] width 46 height 7
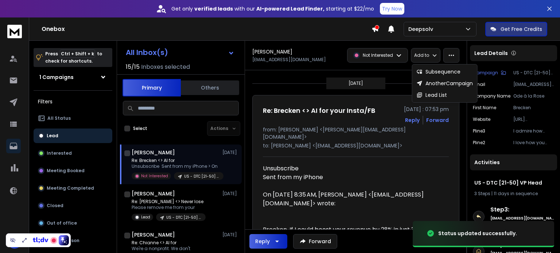
click at [426, 53] on p "Add to" at bounding box center [421, 56] width 15 height 6
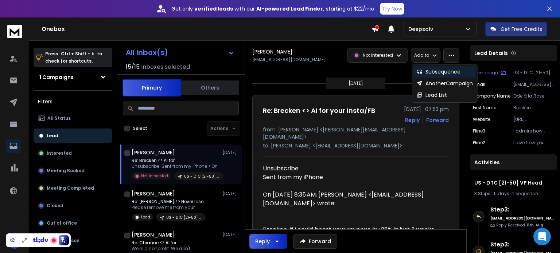
click at [429, 70] on div "Subsequence" at bounding box center [439, 71] width 44 height 7
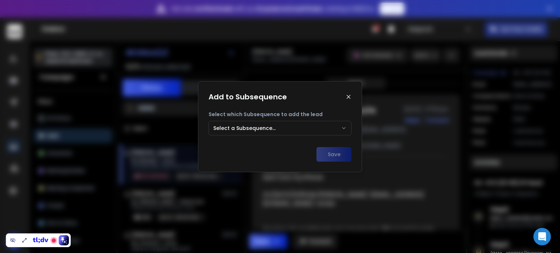
click at [249, 128] on button "Select a Subsequence..." at bounding box center [280, 128] width 143 height 15
click at [325, 153] on button "Save" at bounding box center [334, 154] width 35 height 15
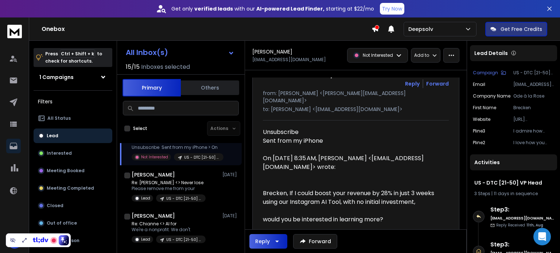
scroll to position [36, 0]
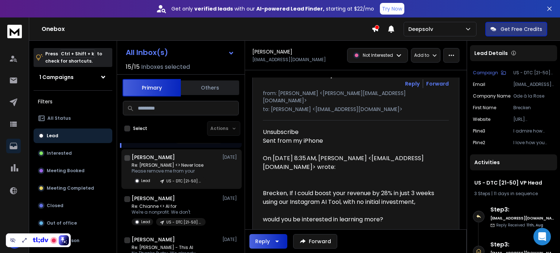
click at [162, 167] on p "Re: [PERSON_NAME] <> Never lose" at bounding box center [169, 166] width 74 height 6
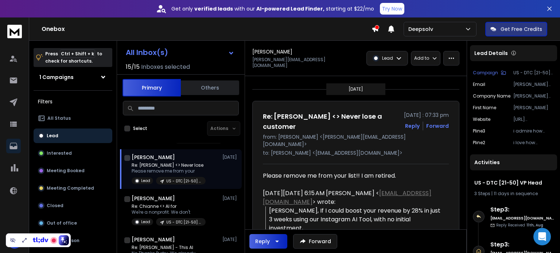
click at [394, 57] on div "Lead" at bounding box center [387, 58] width 41 height 14
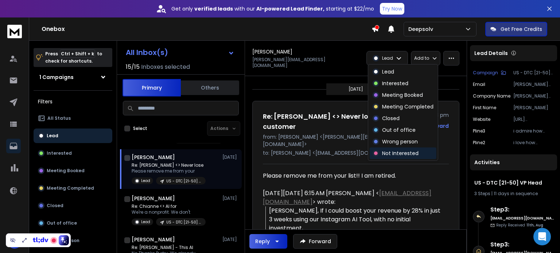
click at [401, 156] on p "Not Interested" at bounding box center [400, 153] width 36 height 7
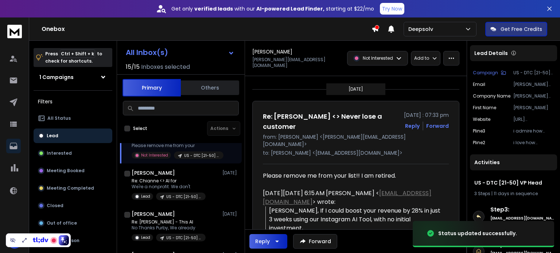
scroll to position [73, 0]
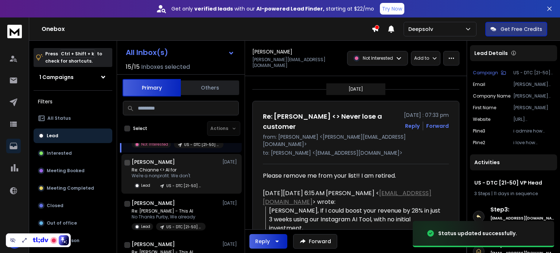
click at [207, 166] on div "Chianne Shepherd 07 Aug Re: Chianne <> AI for We're a nonprofit. We don't Lead …" at bounding box center [185, 174] width 107 height 31
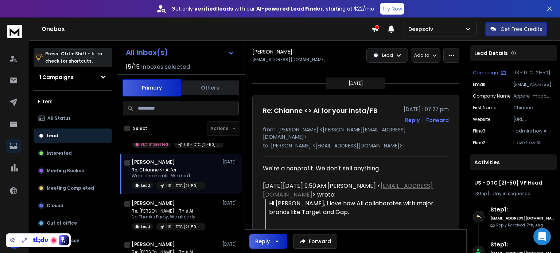
click at [388, 56] on p "Lead" at bounding box center [387, 56] width 11 height 6
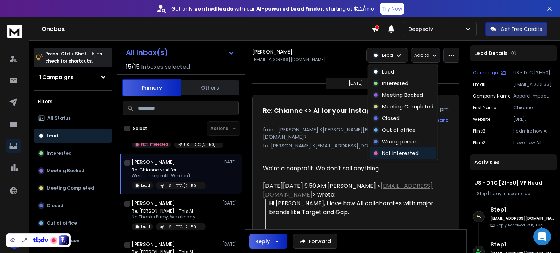
click at [380, 153] on div "Not Interested" at bounding box center [396, 153] width 46 height 7
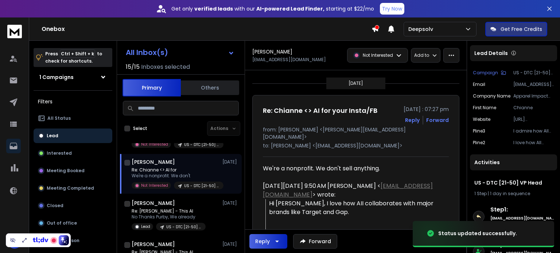
scroll to position [109, 0]
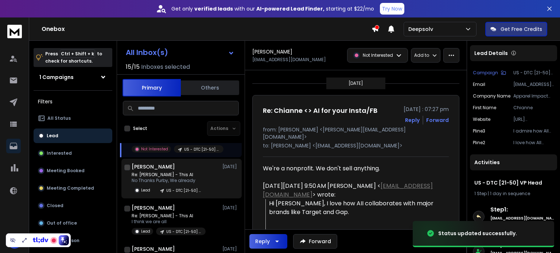
click at [175, 170] on div "Nick Fiorucci 06 Aug" at bounding box center [185, 166] width 107 height 7
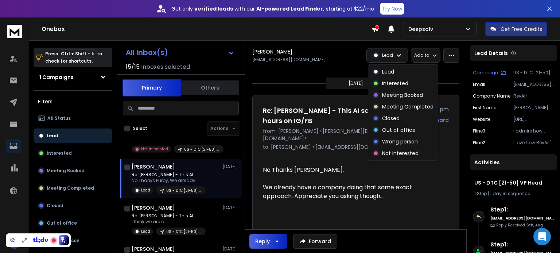
click at [389, 54] on p "Lead" at bounding box center [387, 56] width 11 height 6
click at [397, 153] on p "Not Interested" at bounding box center [400, 153] width 36 height 7
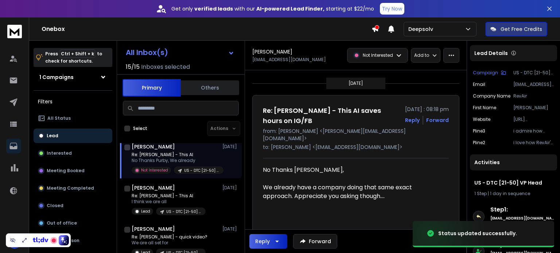
scroll to position [146, 0]
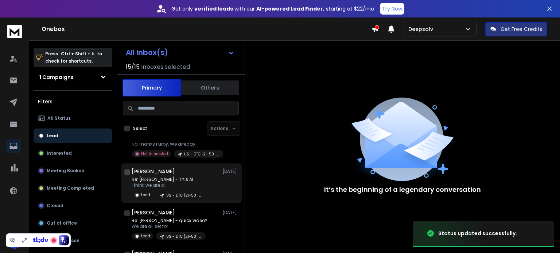
click at [199, 181] on p "Re: [PERSON_NAME] - This AI" at bounding box center [169, 180] width 74 height 6
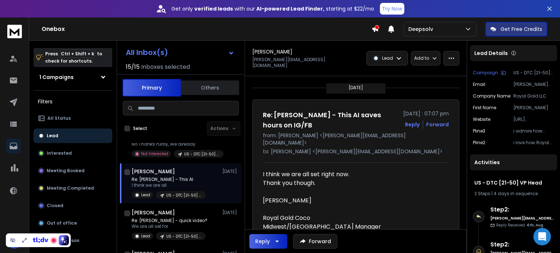
scroll to position [0, 0]
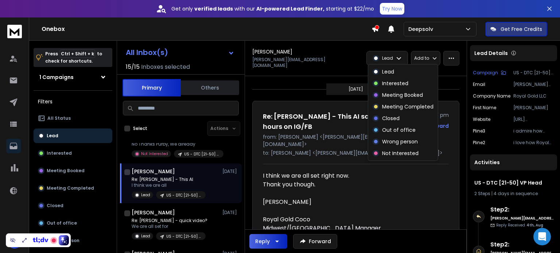
click at [395, 54] on div "Lead" at bounding box center [387, 58] width 41 height 14
click at [376, 149] on div "Not Interested" at bounding box center [403, 154] width 67 height 12
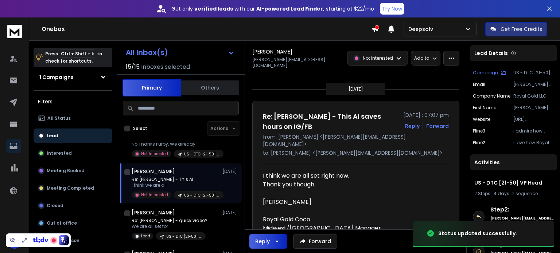
click at [432, 56] on div "Add to" at bounding box center [425, 58] width 29 height 14
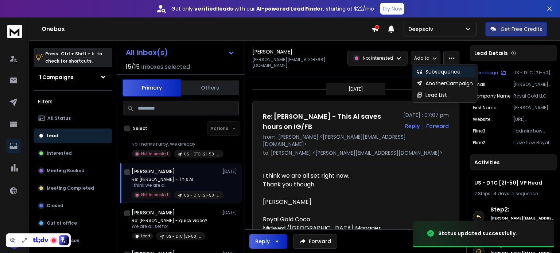
click at [435, 71] on div "Subsequence" at bounding box center [439, 71] width 44 height 7
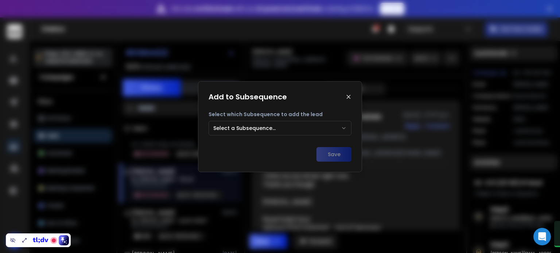
click at [298, 127] on button "Select a Subsequence..." at bounding box center [280, 128] width 143 height 15
click at [330, 151] on button "Save" at bounding box center [334, 154] width 35 height 15
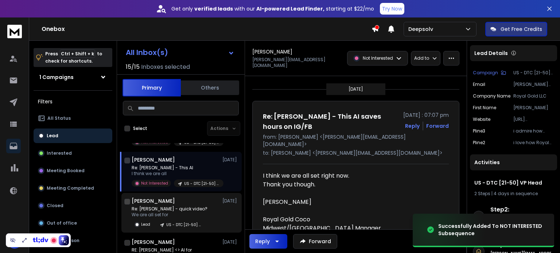
scroll to position [178, 0]
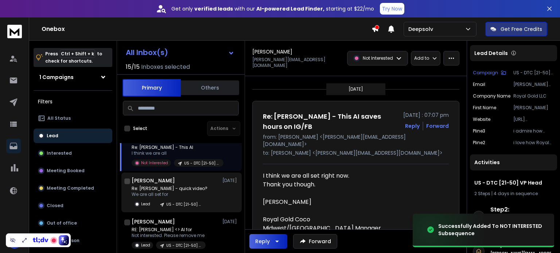
click at [202, 182] on div "David Levin 04 Aug" at bounding box center [185, 180] width 107 height 7
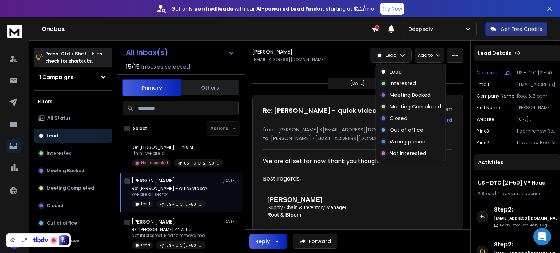
click at [395, 57] on p "Lead" at bounding box center [391, 56] width 11 height 6
click at [405, 151] on p "Not Interested" at bounding box center [408, 153] width 36 height 7
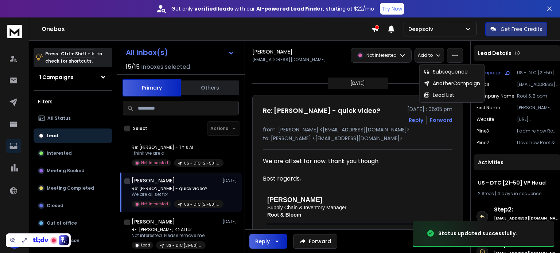
click at [427, 54] on p "Add to" at bounding box center [425, 56] width 15 height 6
click at [425, 73] on icon at bounding box center [427, 72] width 6 height 6
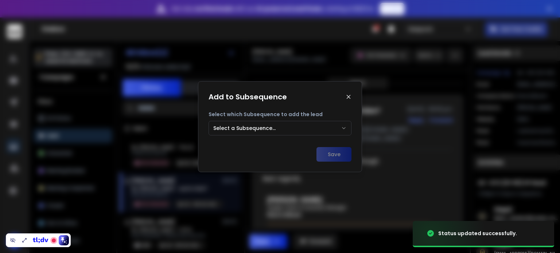
click at [321, 128] on button "Select a Subsequence..." at bounding box center [280, 128] width 143 height 15
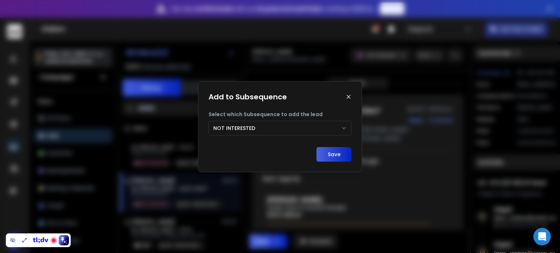
click at [323, 154] on button "Save" at bounding box center [334, 154] width 35 height 15
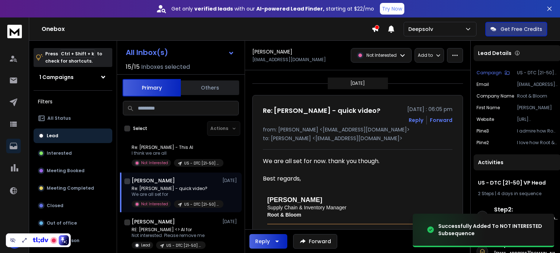
scroll to position [5, 0]
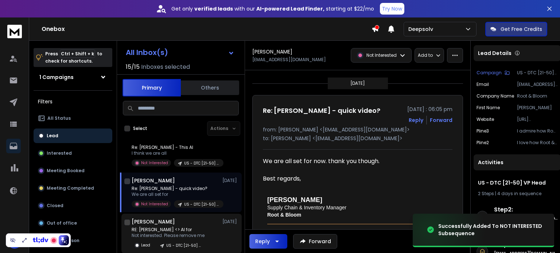
click at [196, 220] on div "Traci Sutton 31 Jul RE: Traci <> AI for Not interested. Please remove me Lead U…" at bounding box center [185, 233] width 107 height 31
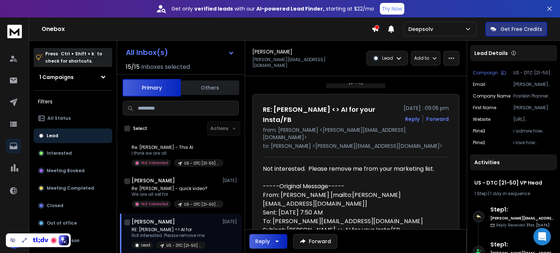
scroll to position [0, 0]
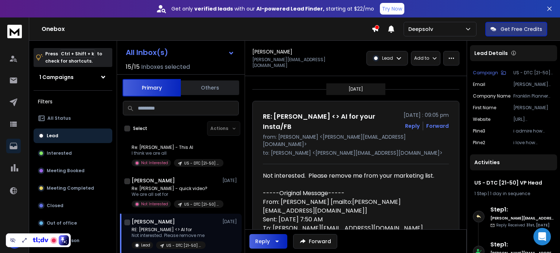
click at [386, 55] on p "Lead" at bounding box center [387, 58] width 11 height 6
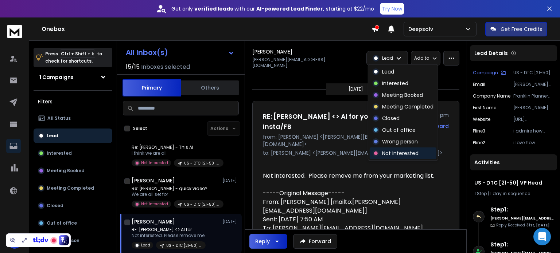
click at [388, 154] on p "Not Interested" at bounding box center [400, 153] width 36 height 7
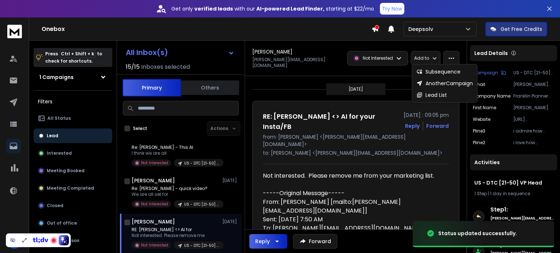
click at [422, 55] on p "Add to" at bounding box center [421, 58] width 15 height 6
click at [427, 70] on div "Subsequence" at bounding box center [439, 71] width 44 height 7
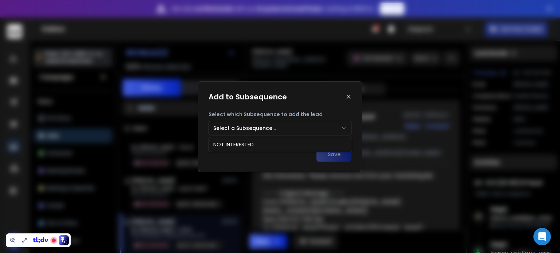
click at [307, 127] on button "Select a Subsequence..." at bounding box center [280, 128] width 143 height 15
click at [341, 151] on button "Save" at bounding box center [334, 154] width 35 height 15
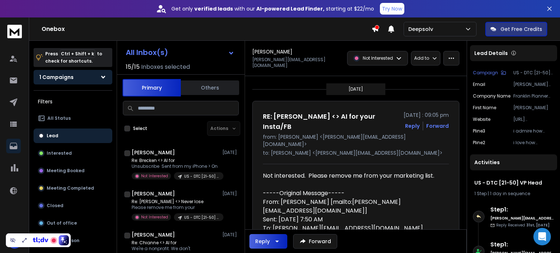
click at [62, 74] on h1 "1 Campaigns" at bounding box center [56, 77] width 34 height 7
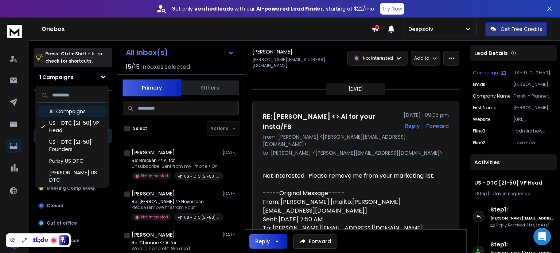
click at [64, 107] on div "All Campaigns" at bounding box center [72, 112] width 69 height 12
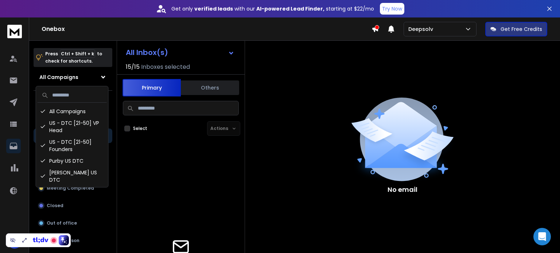
click at [270, 97] on div "No email" at bounding box center [402, 149] width 315 height 216
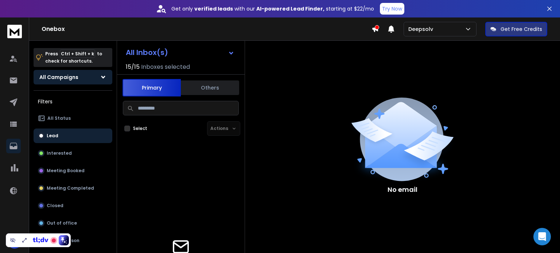
click at [82, 79] on button "All Campaigns" at bounding box center [73, 77] width 79 height 15
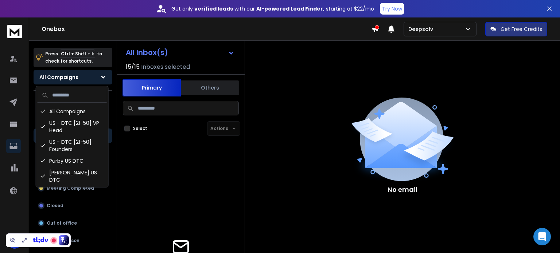
click at [83, 74] on button "All Campaigns" at bounding box center [73, 77] width 79 height 15
click at [63, 74] on h1 "All Campaigns" at bounding box center [58, 77] width 39 height 7
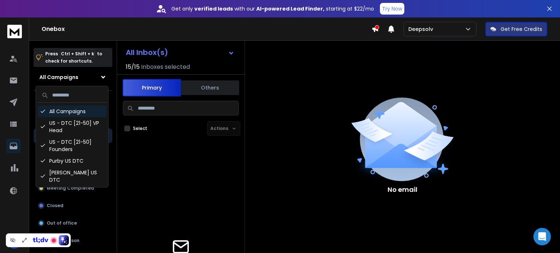
click at [50, 113] on div "All Campaigns" at bounding box center [72, 112] width 69 height 12
click at [52, 112] on div "All Campaigns" at bounding box center [72, 112] width 69 height 12
click at [293, 148] on div "No email" at bounding box center [402, 149] width 315 height 216
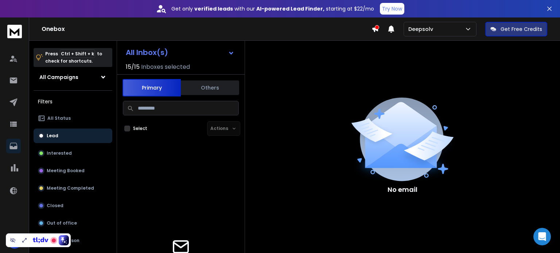
click at [81, 132] on button "Lead" at bounding box center [73, 136] width 79 height 15
click at [71, 155] on button "Interested" at bounding box center [73, 153] width 79 height 15
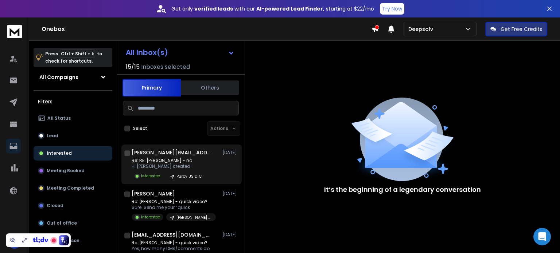
click at [183, 164] on p "Hi Kenneth - I created" at bounding box center [169, 167] width 74 height 6
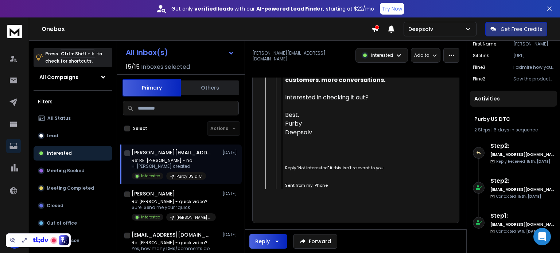
scroll to position [819, 0]
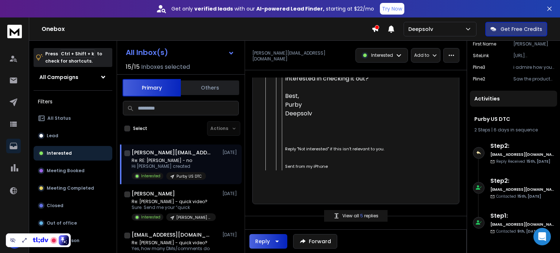
click at [347, 213] on p "View all 5 replies" at bounding box center [360, 216] width 36 height 6
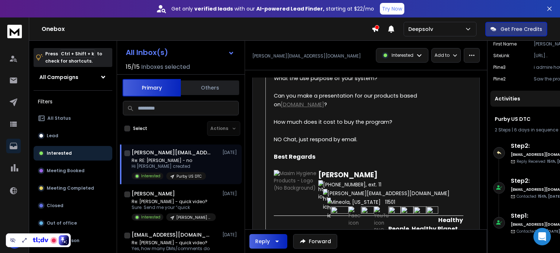
scroll to position [146, 0]
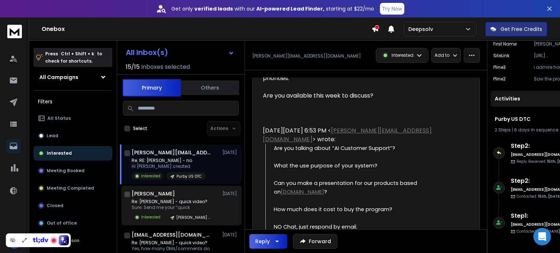
click at [189, 199] on p "Re: [PERSON_NAME] - quick video?" at bounding box center [174, 202] width 84 height 6
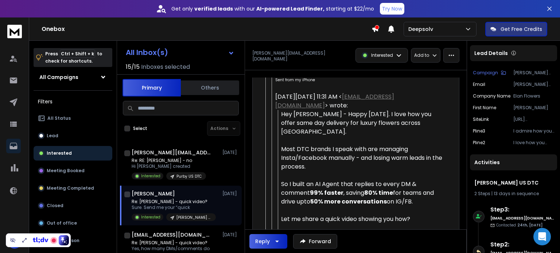
scroll to position [599, 0]
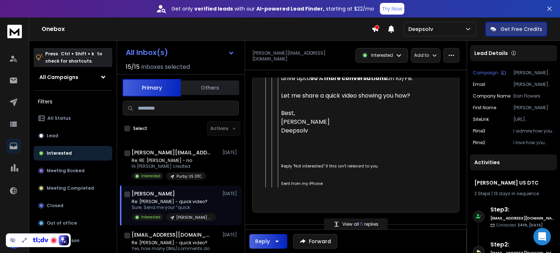
click at [353, 219] on div "View all 5 replies" at bounding box center [355, 225] width 63 height 12
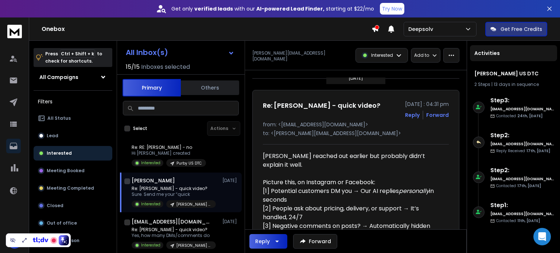
scroll to position [0, 0]
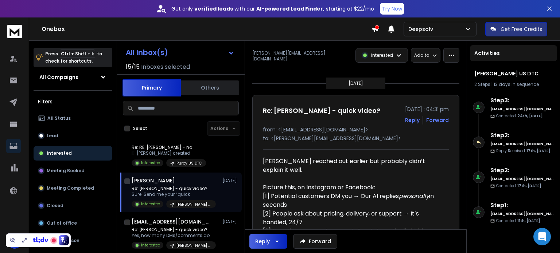
click at [410, 123] on button "Reply" at bounding box center [412, 120] width 15 height 7
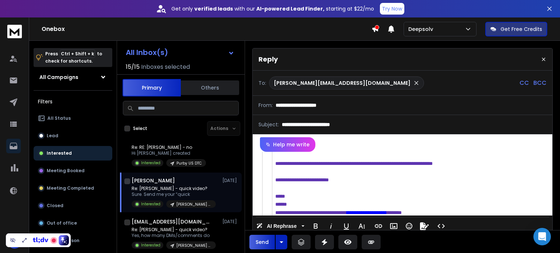
scroll to position [182, 0]
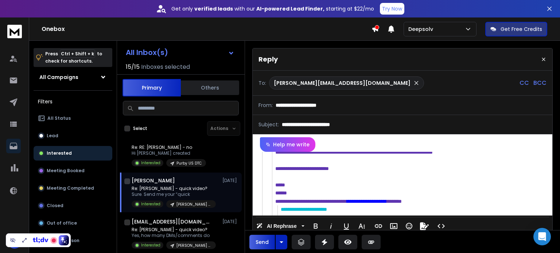
click at [281, 243] on icon "button" at bounding box center [282, 243] width 4 height 2
click at [394, 185] on div "*****" at bounding box center [407, 185] width 264 height 8
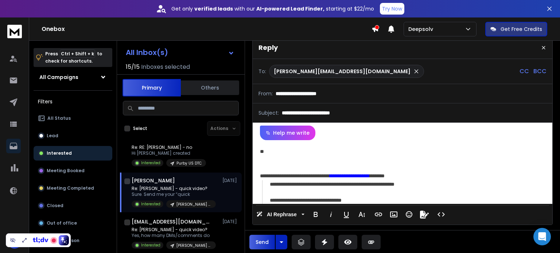
scroll to position [0, 0]
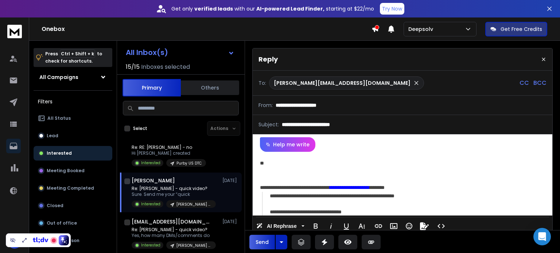
click at [270, 167] on div "**" at bounding box center [399, 163] width 278 height 8
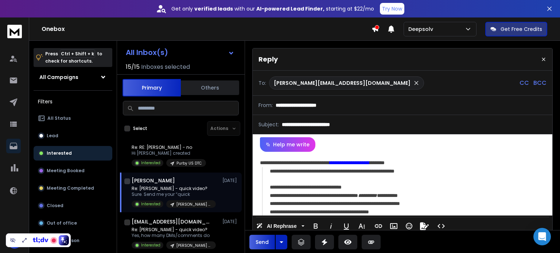
scroll to position [73, 0]
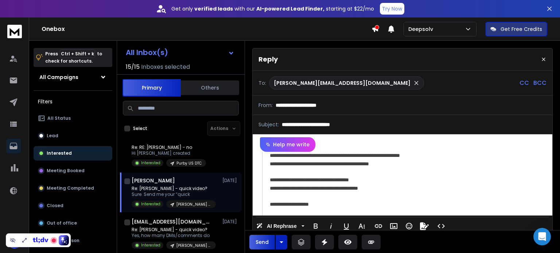
click at [543, 60] on icon at bounding box center [544, 60] width 6 height 6
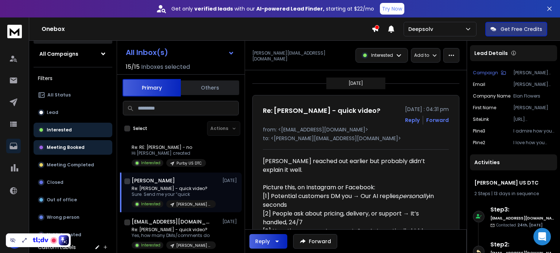
scroll to position [36, 0]
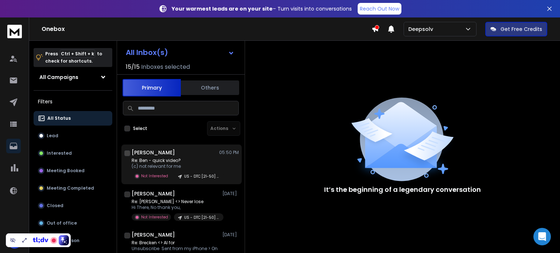
click at [152, 159] on p "Re: Ben - quick video?" at bounding box center [176, 161] width 88 height 6
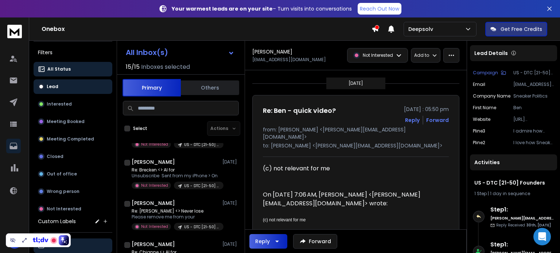
scroll to position [36, 0]
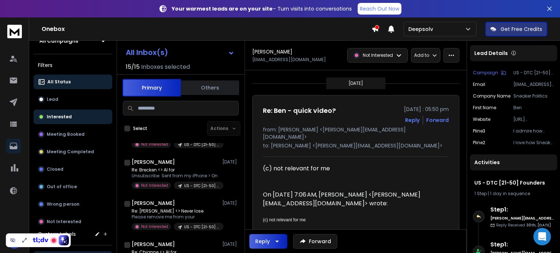
click at [73, 119] on button "Interested" at bounding box center [73, 117] width 79 height 15
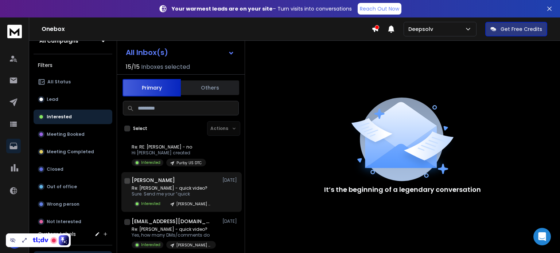
scroll to position [13, 0]
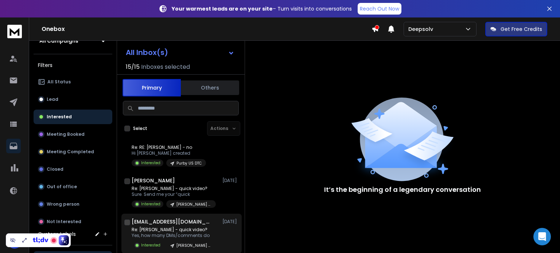
click at [172, 228] on p "Re: [PERSON_NAME] - quick video?" at bounding box center [174, 230] width 84 height 6
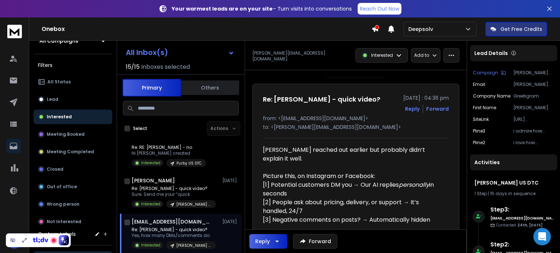
scroll to position [0, 0]
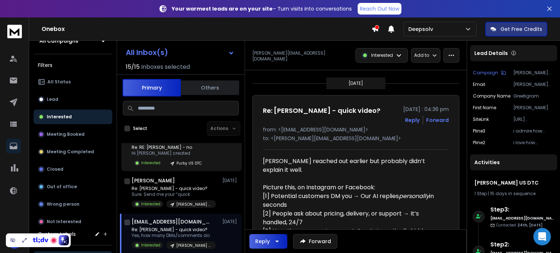
click at [142, 150] on p "Re: RE: [PERSON_NAME] - no" at bounding box center [169, 148] width 74 height 6
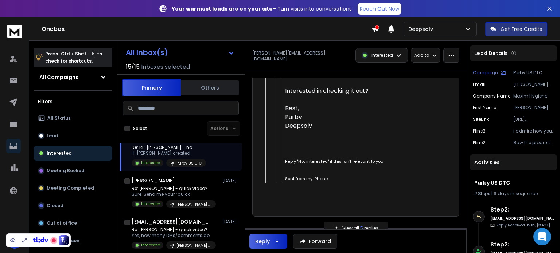
scroll to position [819, 0]
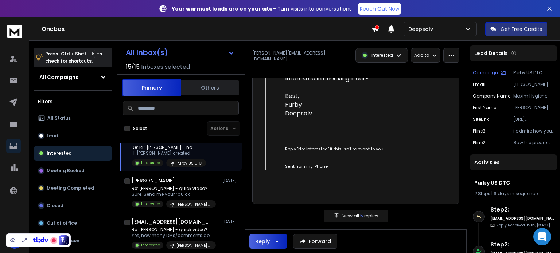
click at [334, 213] on icon at bounding box center [337, 216] width 6 height 6
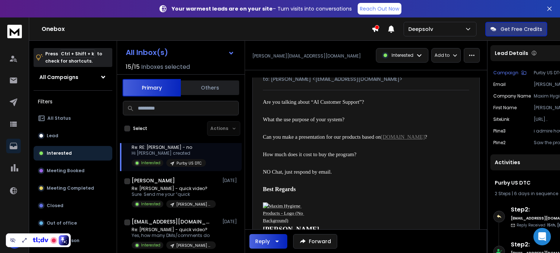
scroll to position [999, 0]
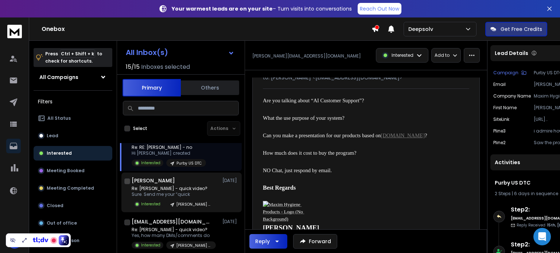
click at [176, 185] on div "Patrick Hall 17 Jul Re: Patrick - quick video? Sure. Send me your “quick Intere…" at bounding box center [185, 192] width 107 height 31
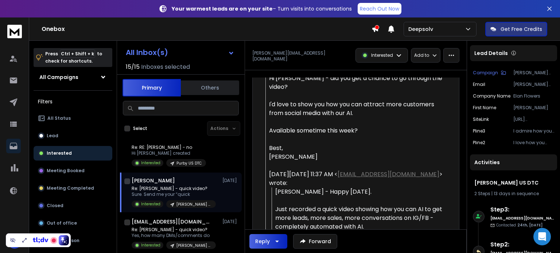
scroll to position [328, 0]
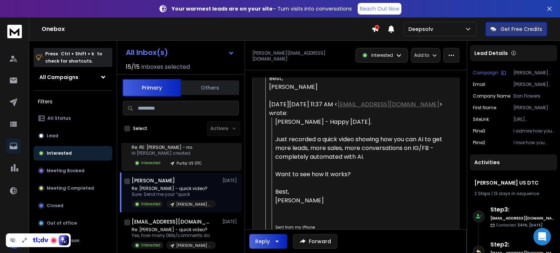
click at [177, 154] on p "Hi [PERSON_NAME] created" at bounding box center [169, 154] width 74 height 6
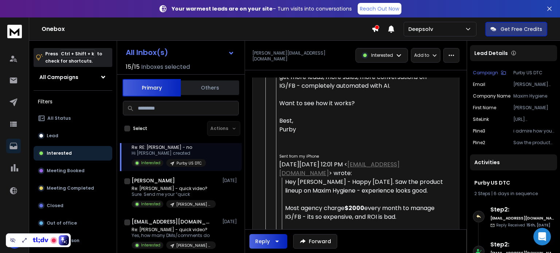
scroll to position [819, 0]
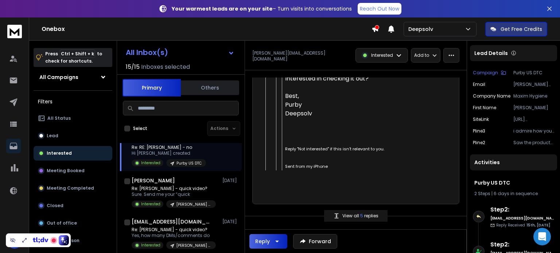
click at [344, 213] on p "View all 5 replies" at bounding box center [360, 216] width 36 height 6
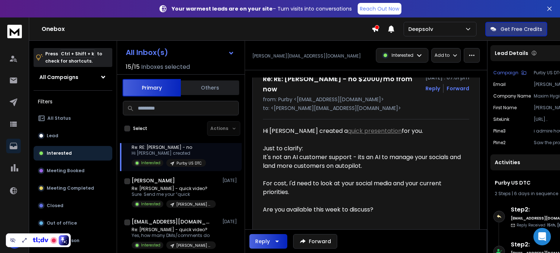
scroll to position [0, 0]
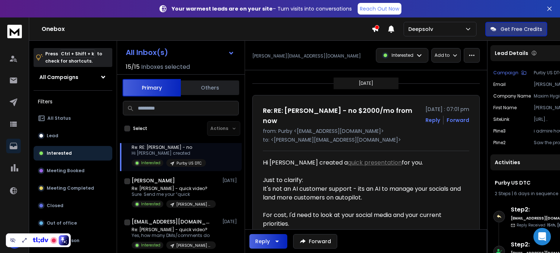
click at [366, 81] on p "[DATE]" at bounding box center [366, 84] width 15 height 6
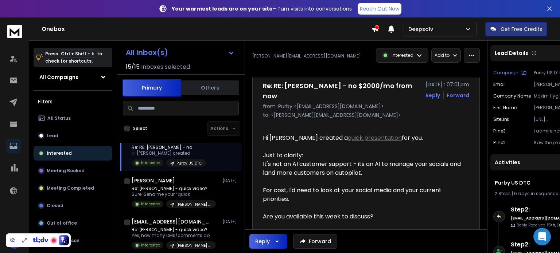
scroll to position [36, 0]
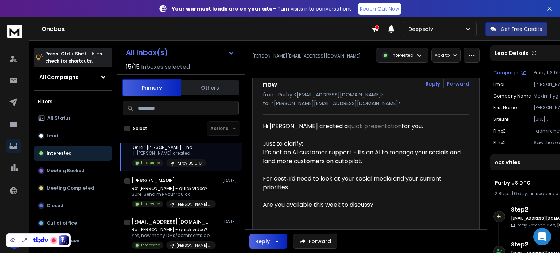
click at [262, 243] on div "Reply" at bounding box center [262, 241] width 15 height 7
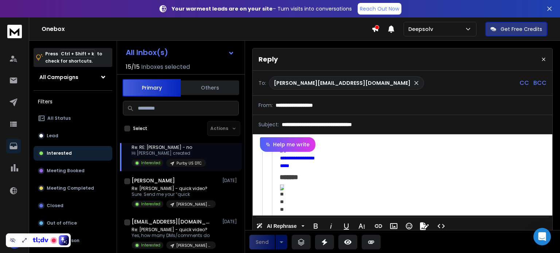
scroll to position [438, 0]
click at [541, 57] on icon at bounding box center [544, 60] width 6 height 6
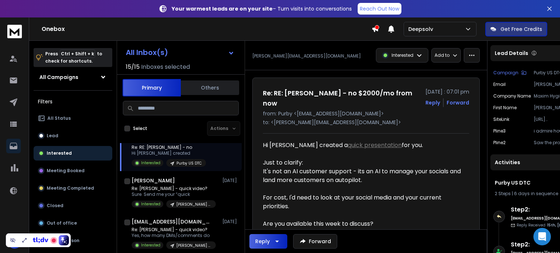
scroll to position [0, 0]
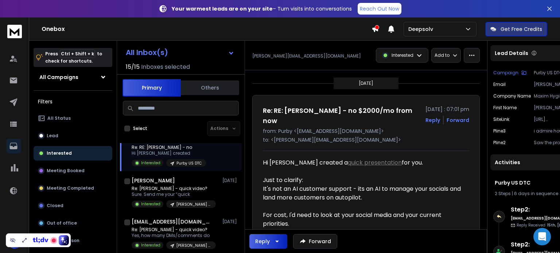
click at [265, 242] on div "Reply" at bounding box center [262, 241] width 15 height 7
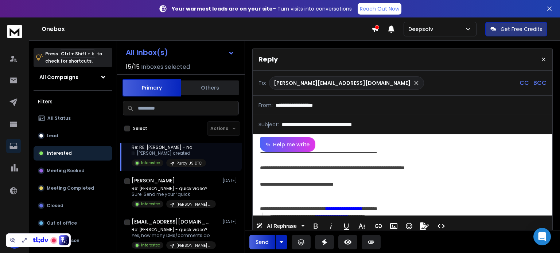
scroll to position [11, 0]
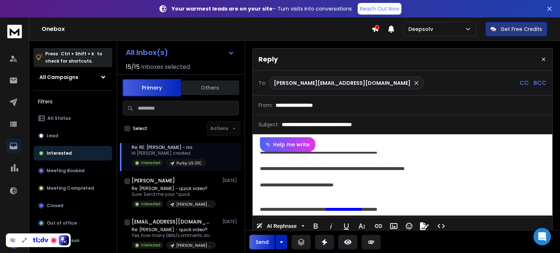
click at [296, 168] on div "**********" at bounding box center [399, 173] width 278 height 16
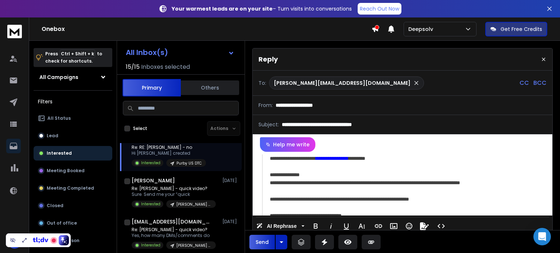
scroll to position [0, 0]
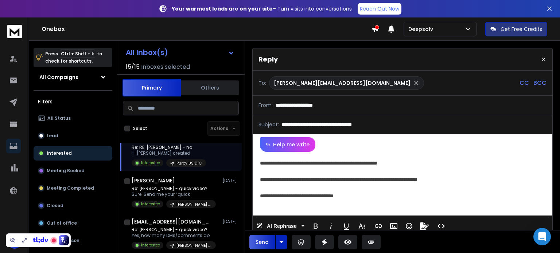
click at [351, 182] on div "**********" at bounding box center [399, 184] width 278 height 16
click at [354, 179] on div "**********" at bounding box center [399, 184] width 278 height 16
click at [458, 180] on div "**********" at bounding box center [399, 184] width 278 height 16
drag, startPoint x: 440, startPoint y: 180, endPoint x: 369, endPoint y: 182, distance: 71.1
click at [393, 182] on div "**********" at bounding box center [399, 184] width 278 height 16
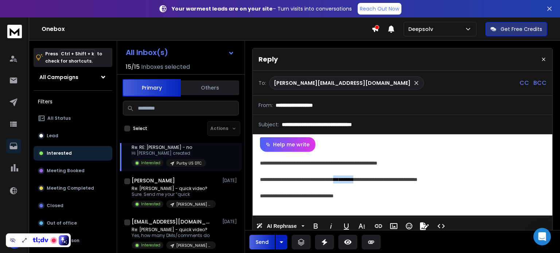
drag, startPoint x: 369, startPoint y: 182, endPoint x: 349, endPoint y: 182, distance: 19.7
click at [349, 182] on div "**********" at bounding box center [399, 184] width 278 height 16
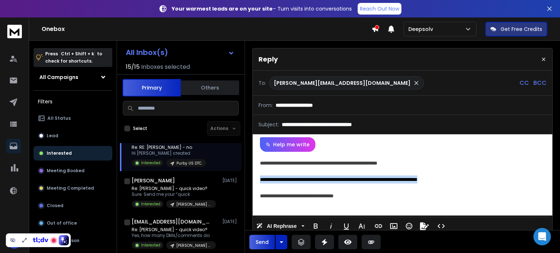
drag, startPoint x: 260, startPoint y: 178, endPoint x: 465, endPoint y: 182, distance: 205.7
click at [465, 182] on div "**********" at bounding box center [399, 184] width 278 height 16
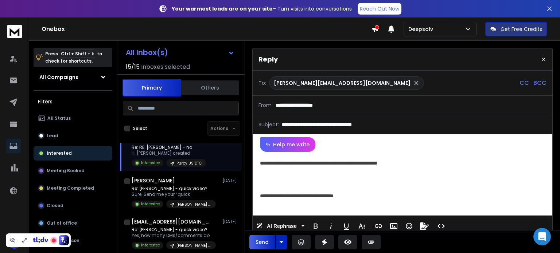
click at [367, 196] on div "**********" at bounding box center [399, 196] width 278 height 8
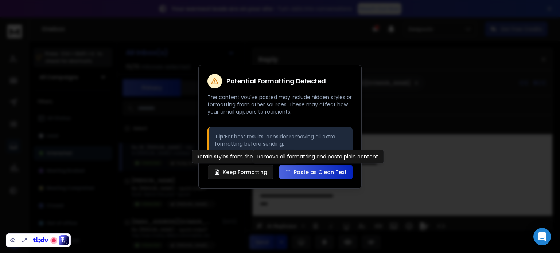
click at [333, 173] on button "Paste as Clean Text" at bounding box center [315, 172] width 73 height 15
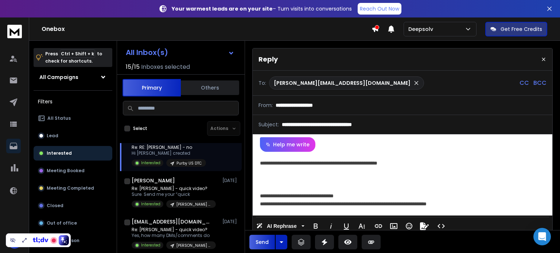
click at [264, 172] on div at bounding box center [401, 171] width 283 height 8
click at [348, 195] on div "**********" at bounding box center [399, 196] width 278 height 8
click at [267, 176] on div at bounding box center [399, 184] width 278 height 16
click at [306, 179] on div "**********" at bounding box center [399, 184] width 278 height 16
click at [368, 182] on div "**********" at bounding box center [399, 184] width 278 height 16
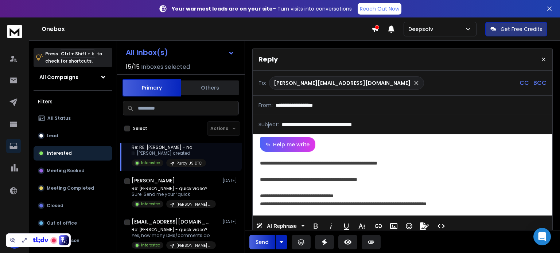
click at [387, 180] on div "**********" at bounding box center [399, 184] width 278 height 16
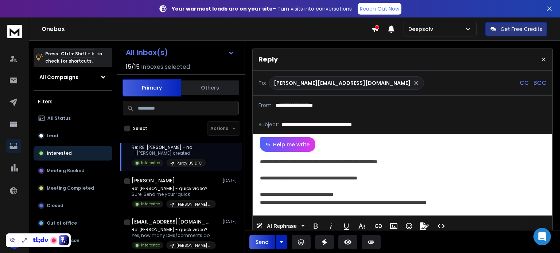
scroll to position [1, 0]
click at [317, 175] on div "**********" at bounding box center [399, 182] width 278 height 16
click at [423, 179] on div "**********" at bounding box center [399, 182] width 278 height 16
drag, startPoint x: 260, startPoint y: 180, endPoint x: 391, endPoint y: 178, distance: 131.3
click at [391, 178] on div "**********" at bounding box center [399, 182] width 278 height 16
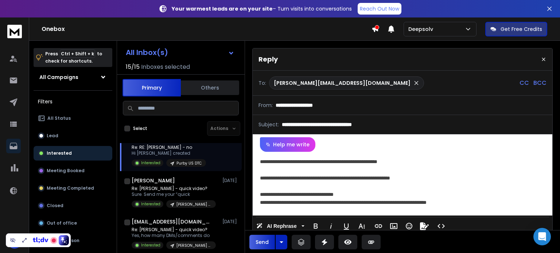
click at [395, 174] on div "**********" at bounding box center [399, 182] width 278 height 16
click at [435, 155] on div "**********" at bounding box center [402, 184] width 298 height 64
click at [430, 183] on div "**********" at bounding box center [399, 182] width 278 height 16
click at [424, 176] on div "**********" at bounding box center [399, 182] width 278 height 16
click at [409, 163] on div "**********" at bounding box center [399, 162] width 278 height 8
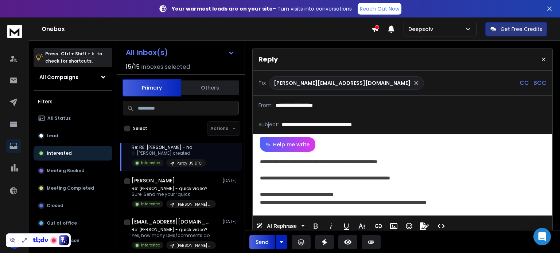
scroll to position [9, 0]
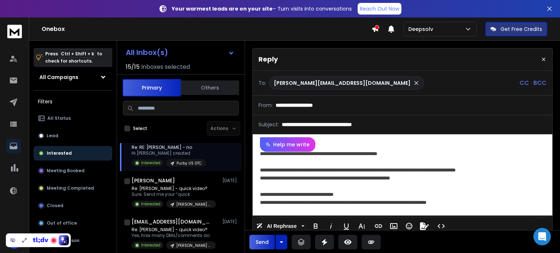
click at [431, 176] on div "**********" at bounding box center [399, 182] width 278 height 16
click at [496, 172] on div "**********" at bounding box center [399, 170] width 278 height 8
click at [449, 180] on div "**********" at bounding box center [399, 182] width 278 height 16
click at [382, 171] on div "**********" at bounding box center [399, 170] width 278 height 8
click at [373, 170] on div "**********" at bounding box center [399, 170] width 278 height 8
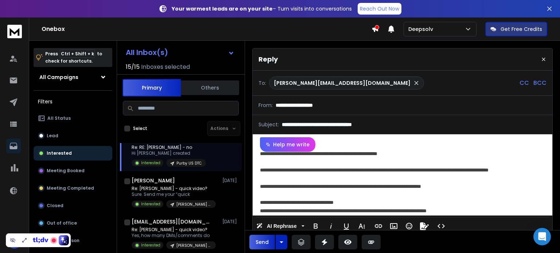
click at [473, 170] on div "**********" at bounding box center [399, 174] width 278 height 16
click at [337, 183] on div "**********" at bounding box center [399, 191] width 278 height 16
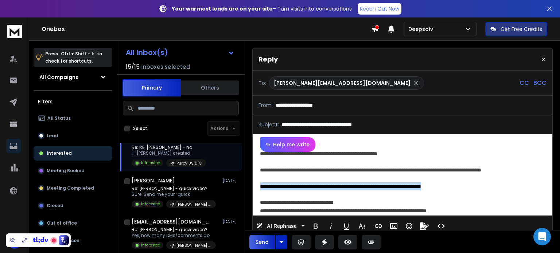
drag, startPoint x: 259, startPoint y: 185, endPoint x: 461, endPoint y: 186, distance: 201.7
click at [461, 186] on div "**********" at bounding box center [402, 184] width 298 height 64
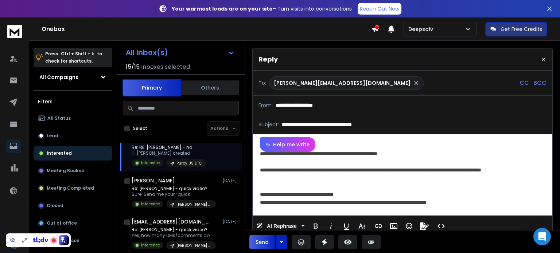
click at [370, 195] on div "**********" at bounding box center [399, 195] width 278 height 8
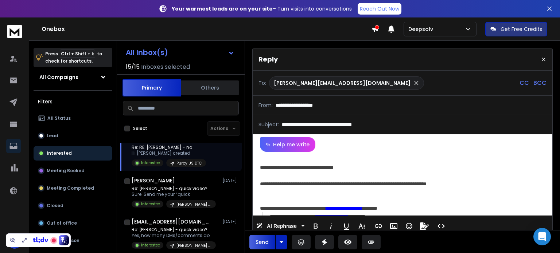
scroll to position [0, 0]
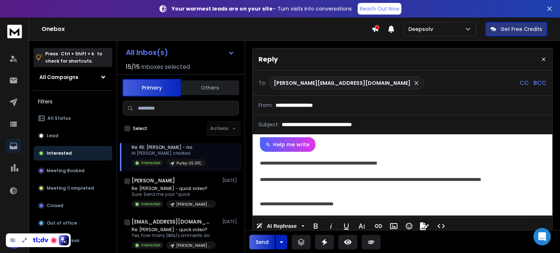
click at [280, 179] on div "**********" at bounding box center [399, 188] width 278 height 24
click at [284, 182] on div "**********" at bounding box center [399, 188] width 278 height 24
click at [282, 186] on div "**********" at bounding box center [399, 188] width 278 height 24
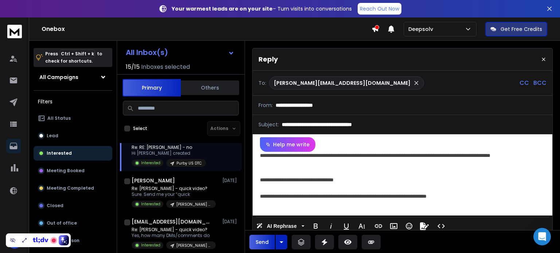
scroll to position [36, 0]
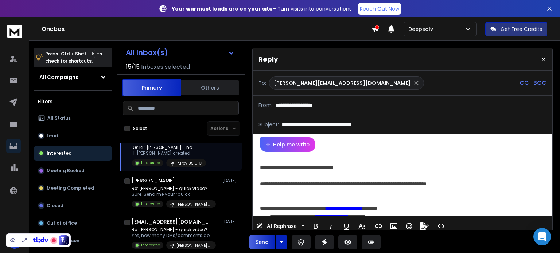
click at [268, 182] on div "**********" at bounding box center [399, 184] width 278 height 8
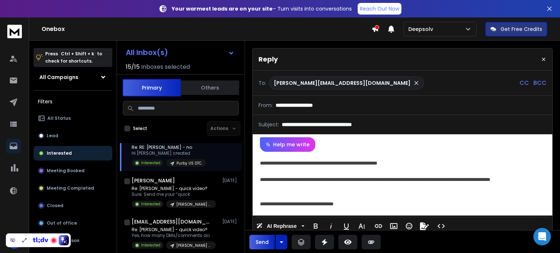
scroll to position [0, 0]
click at [262, 242] on button "Send" at bounding box center [262, 242] width 26 height 15
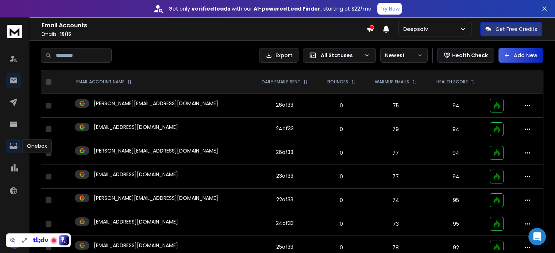
click at [11, 147] on icon at bounding box center [13, 146] width 8 height 7
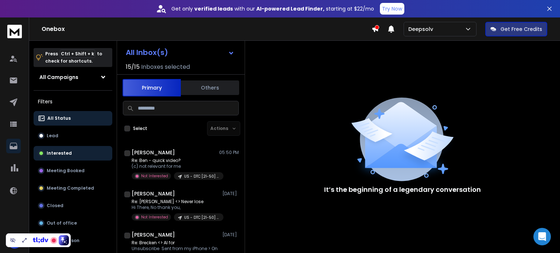
click at [79, 152] on button "Interested" at bounding box center [73, 153] width 79 height 15
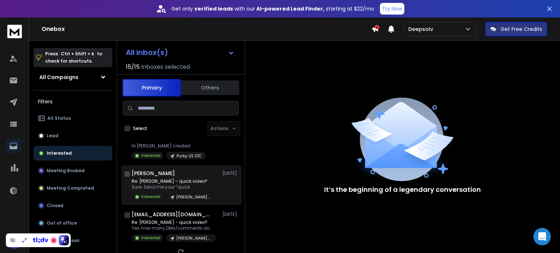
scroll to position [13, 0]
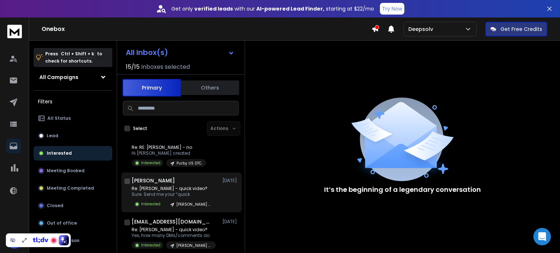
click at [178, 189] on p "Re: [PERSON_NAME] - quick video?" at bounding box center [174, 189] width 84 height 6
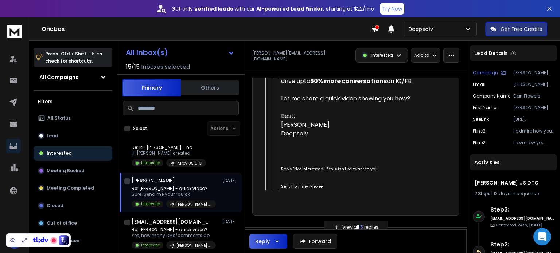
scroll to position [599, 0]
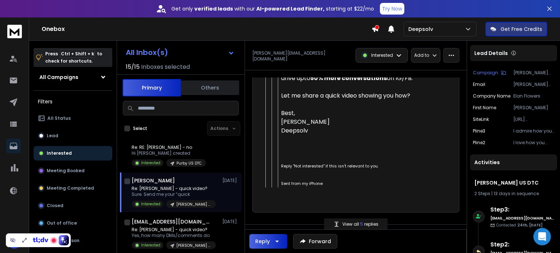
click at [338, 219] on div "View all 5 replies" at bounding box center [355, 225] width 63 height 12
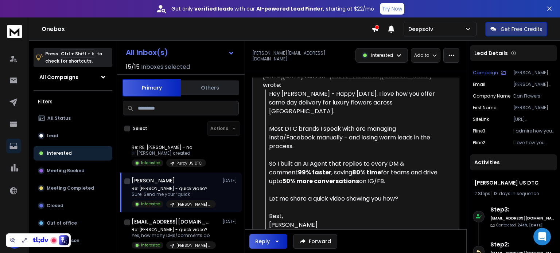
scroll to position [2667, 0]
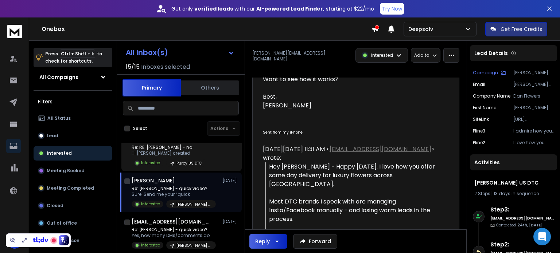
click at [200, 155] on p "Hi [PERSON_NAME] created" at bounding box center [169, 154] width 74 height 6
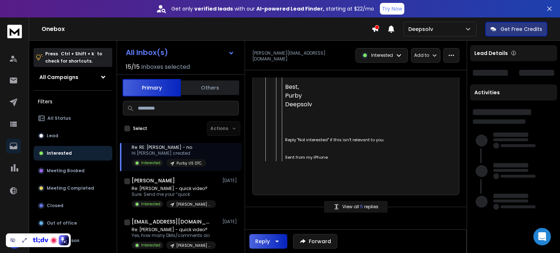
scroll to position [819, 0]
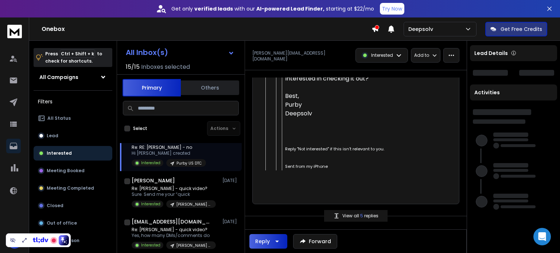
click at [332, 210] on div "View all 5 replies" at bounding box center [355, 216] width 63 height 12
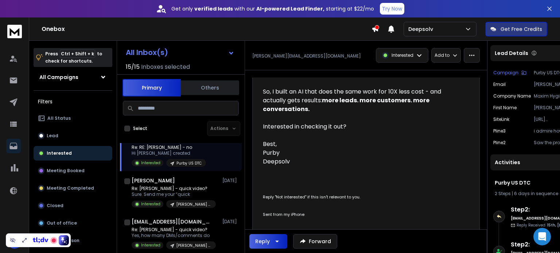
scroll to position [4341, 0]
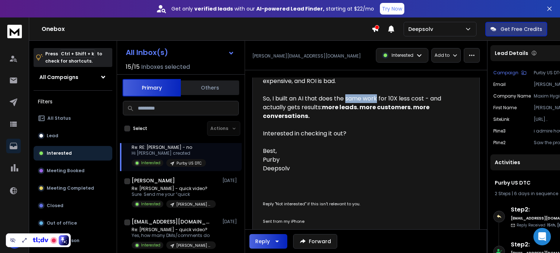
drag, startPoint x: 346, startPoint y: 134, endPoint x: 378, endPoint y: 133, distance: 31.8
click at [378, 121] on div "So, I built an AI that does the same work for 10X less cost - and actually gets…" at bounding box center [363, 107] width 201 height 26
click at [368, 94] on div at bounding box center [363, 90] width 201 height 9
drag, startPoint x: 390, startPoint y: 108, endPoint x: 435, endPoint y: 107, distance: 44.5
click at [435, 86] on div "Most agency charge $2000 every month to manage IG/FB - its so expensive, and RO…" at bounding box center [363, 77] width 201 height 18
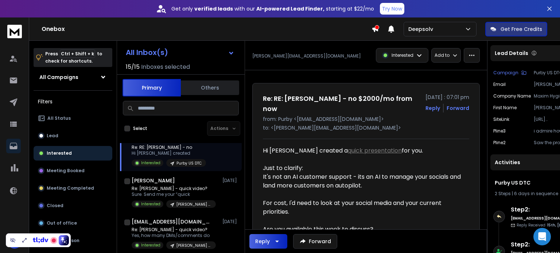
scroll to position [0, 0]
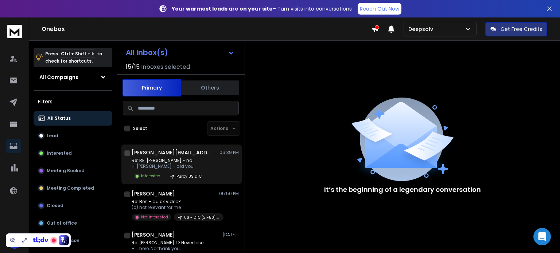
click at [182, 152] on h1 "[PERSON_NAME][EMAIL_ADDRESS][DOMAIN_NAME]" at bounding box center [172, 152] width 80 height 7
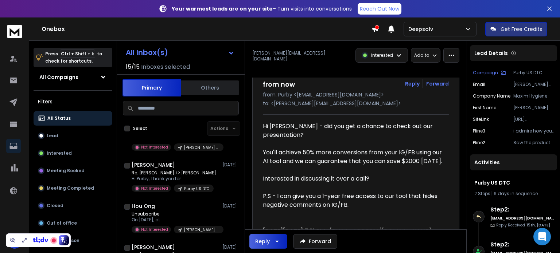
scroll to position [839, 0]
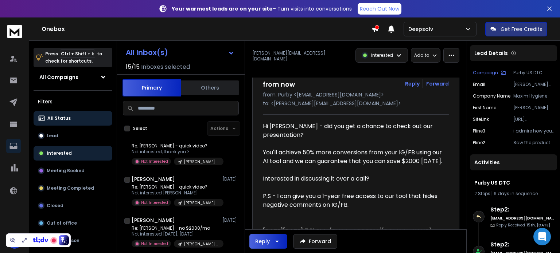
click at [71, 154] on button "Interested" at bounding box center [73, 153] width 79 height 15
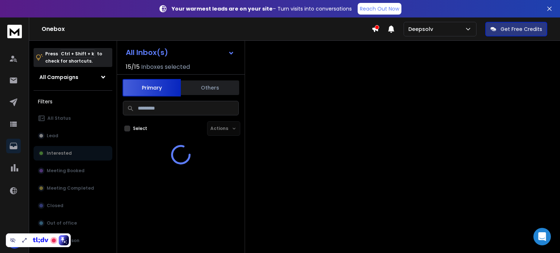
scroll to position [0, 0]
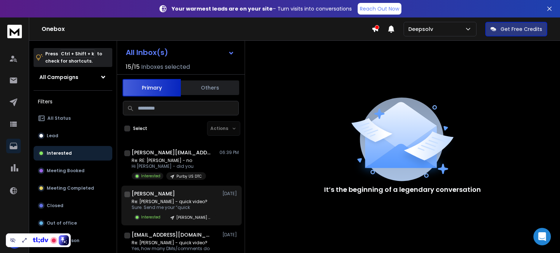
click at [156, 192] on h1 "[PERSON_NAME]" at bounding box center [153, 193] width 43 height 7
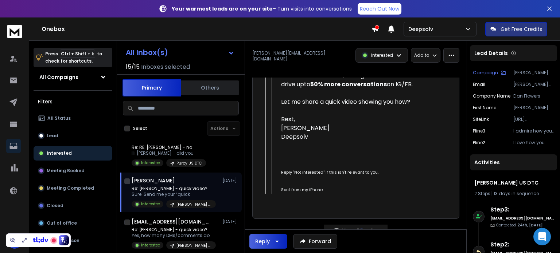
scroll to position [599, 0]
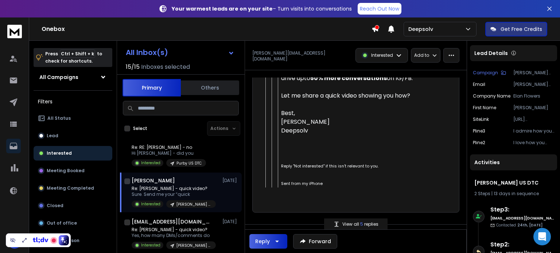
click at [344, 219] on div "View all 5 replies" at bounding box center [355, 225] width 63 height 12
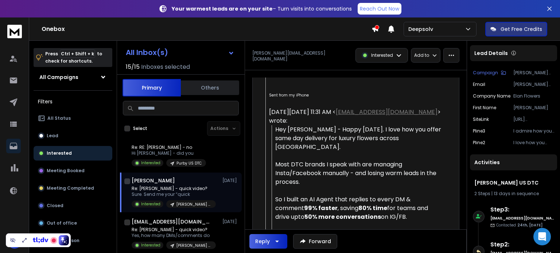
scroll to position [1026, 0]
click at [260, 244] on div "Reply" at bounding box center [262, 241] width 15 height 7
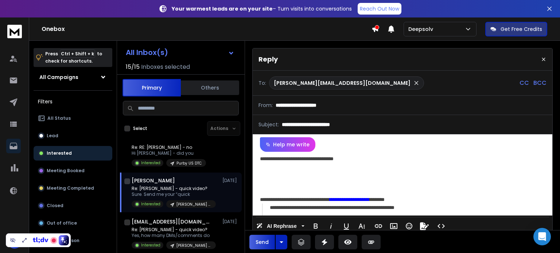
scroll to position [4, 0]
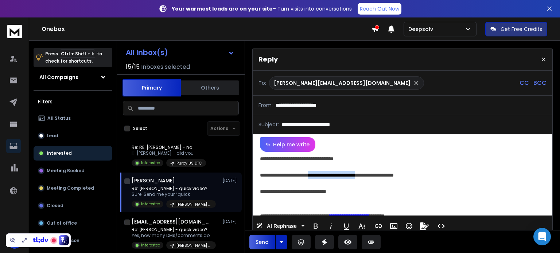
drag, startPoint x: 384, startPoint y: 173, endPoint x: 320, endPoint y: 176, distance: 64.2
click at [320, 176] on div "**********" at bounding box center [399, 183] width 278 height 24
click at [319, 176] on div "**********" at bounding box center [399, 183] width 278 height 24
drag, startPoint x: 318, startPoint y: 176, endPoint x: 280, endPoint y: 174, distance: 37.6
click at [280, 174] on div "**********" at bounding box center [399, 183] width 278 height 24
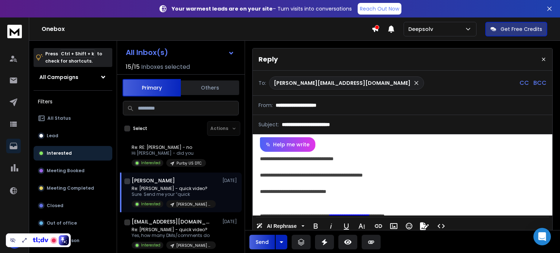
click at [303, 175] on div "**********" at bounding box center [399, 183] width 278 height 24
click at [330, 174] on div "**********" at bounding box center [399, 183] width 278 height 24
click at [349, 191] on div "**********" at bounding box center [399, 183] width 278 height 24
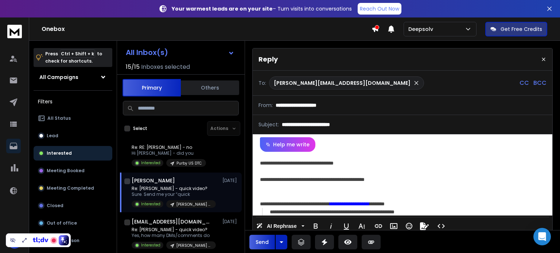
scroll to position [3, 0]
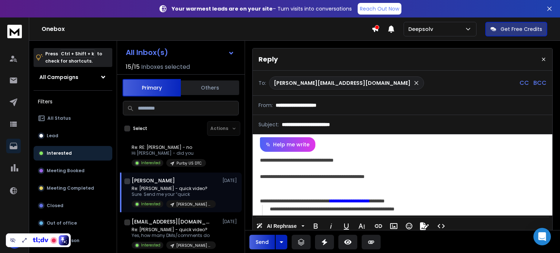
click at [391, 176] on div "**********" at bounding box center [399, 177] width 278 height 8
click at [279, 176] on div "**********" at bounding box center [399, 177] width 278 height 8
click at [394, 177] on div "**********" at bounding box center [399, 177] width 278 height 8
click at [358, 177] on div "**********" at bounding box center [399, 177] width 278 height 8
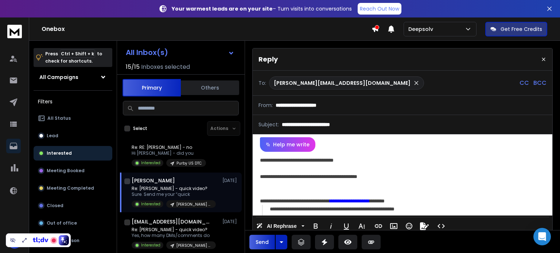
click at [394, 176] on div "**********" at bounding box center [399, 177] width 278 height 8
click at [467, 177] on div "**********" at bounding box center [399, 177] width 278 height 8
click at [474, 176] on div "**********" at bounding box center [399, 177] width 278 height 8
click at [475, 177] on div "**********" at bounding box center [399, 177] width 278 height 8
click at [485, 176] on div "**********" at bounding box center [399, 177] width 278 height 8
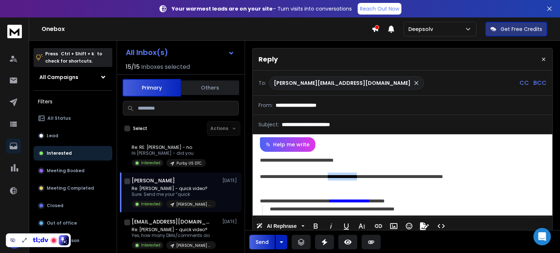
drag, startPoint x: 384, startPoint y: 176, endPoint x: 350, endPoint y: 178, distance: 33.9
click at [350, 178] on div "**********" at bounding box center [399, 177] width 278 height 8
click at [463, 176] on div "**********" at bounding box center [399, 177] width 278 height 8
click at [351, 178] on div "**********" at bounding box center [399, 177] width 278 height 8
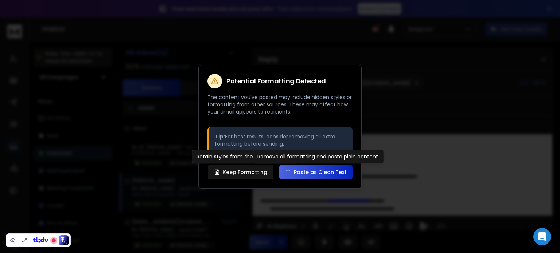
click at [326, 173] on button "Paste as Clean Text" at bounding box center [315, 172] width 73 height 15
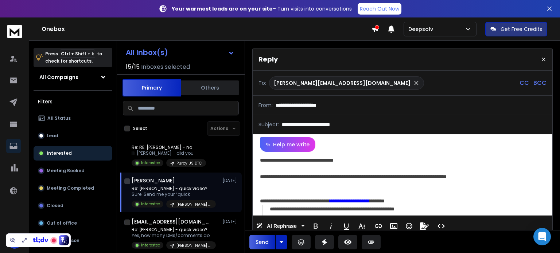
click at [497, 176] on div "**********" at bounding box center [399, 177] width 278 height 8
click at [451, 176] on div "**********" at bounding box center [399, 177] width 278 height 8
click at [490, 177] on div "**********" at bounding box center [399, 177] width 278 height 8
click at [524, 175] on div "**********" at bounding box center [399, 177] width 278 height 8
drag, startPoint x: 349, startPoint y: 177, endPoint x: 380, endPoint y: 179, distance: 31.0
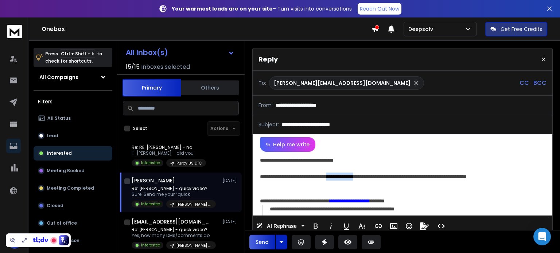
click at [380, 179] on div "**********" at bounding box center [399, 177] width 278 height 8
click at [524, 177] on div "**********" at bounding box center [399, 177] width 278 height 8
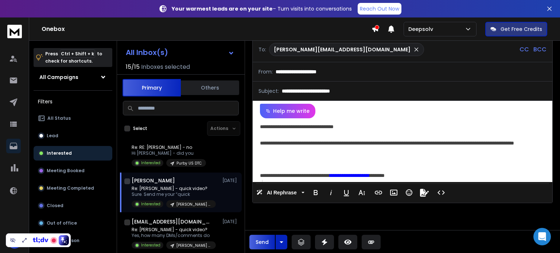
scroll to position [4, 0]
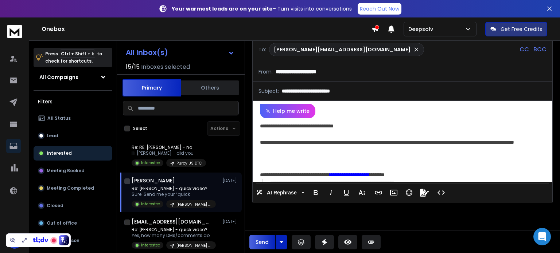
click at [267, 166] on div at bounding box center [401, 167] width 283 height 8
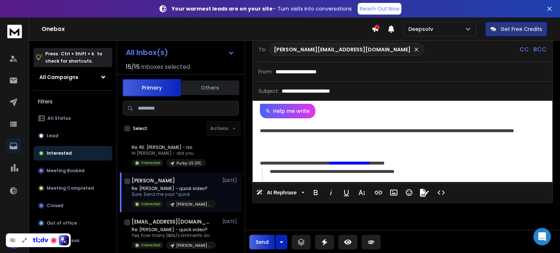
scroll to position [15, 0]
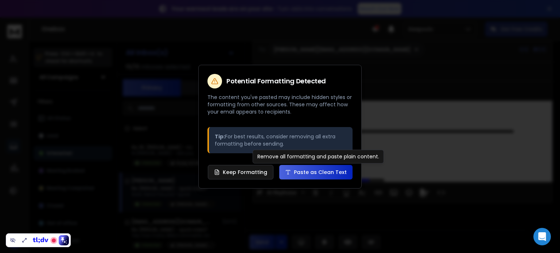
click at [299, 171] on button "Paste as Clean Text" at bounding box center [315, 172] width 73 height 15
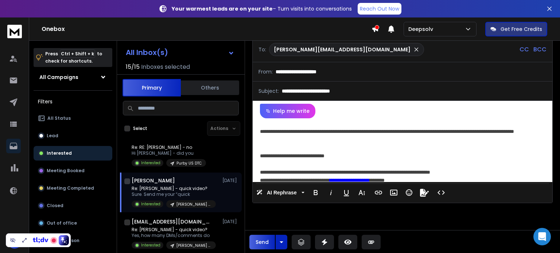
click at [270, 172] on div "**********" at bounding box center [399, 164] width 278 height 24
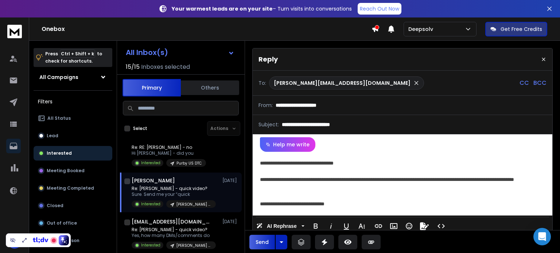
scroll to position [36, 0]
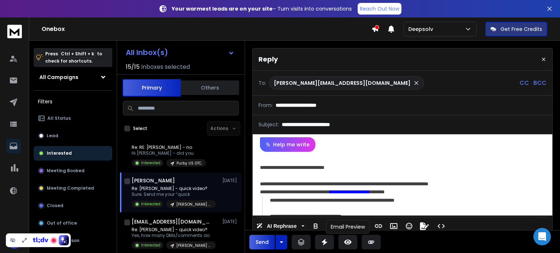
click at [348, 240] on icon at bounding box center [347, 242] width 7 height 5
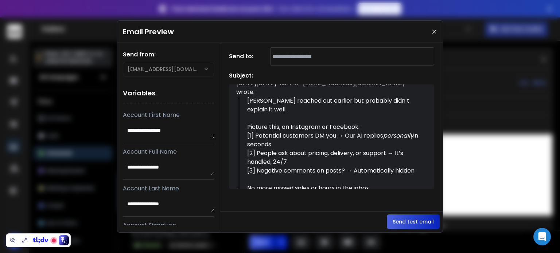
scroll to position [0, 0]
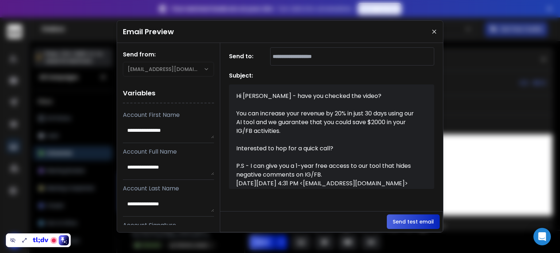
click at [432, 32] on icon at bounding box center [434, 32] width 6 height 6
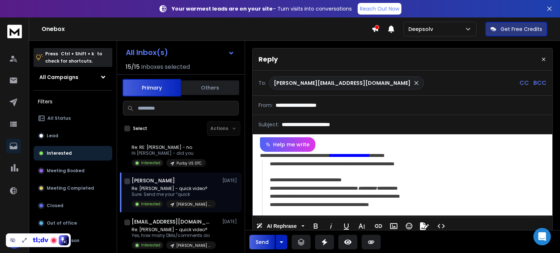
scroll to position [36, 0]
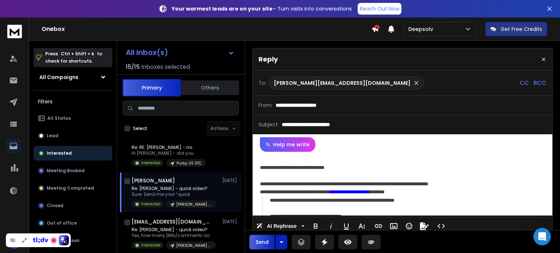
click at [484, 183] on div "**********" at bounding box center [399, 176] width 278 height 24
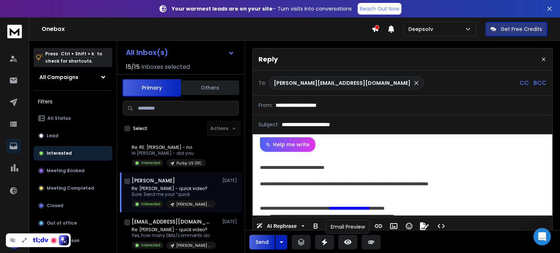
click at [345, 240] on icon at bounding box center [347, 242] width 7 height 7
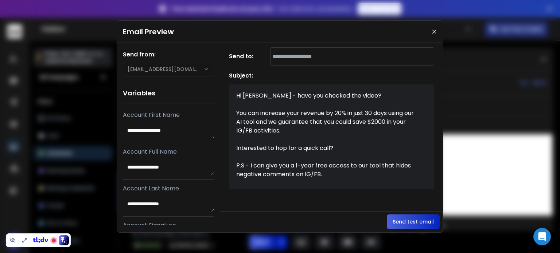
scroll to position [0, 0]
click at [435, 32] on icon at bounding box center [434, 32] width 6 height 6
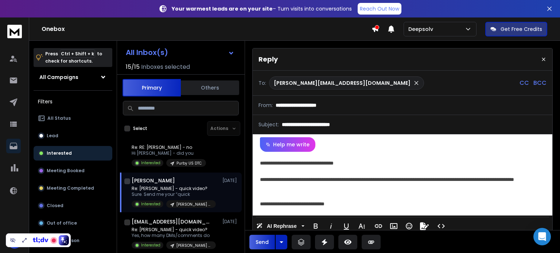
click at [264, 240] on button "Send" at bounding box center [262, 242] width 26 height 15
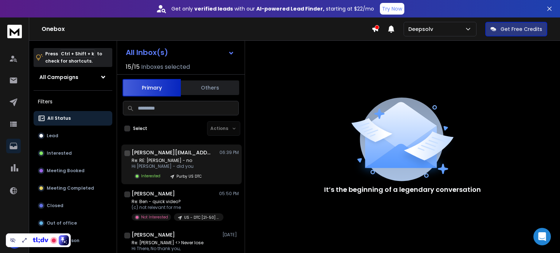
click at [174, 148] on div "kenneth.a@maximhy.com 06:39 PM Re: RE: Kenneth - no Hi Kenneth - did you Intere…" at bounding box center [181, 165] width 120 height 40
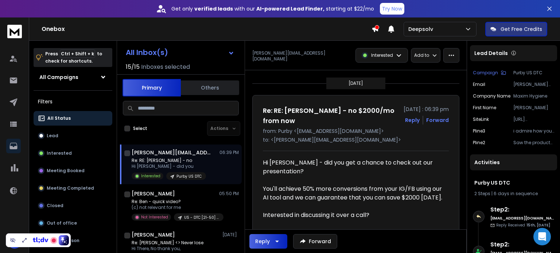
scroll to position [36, 0]
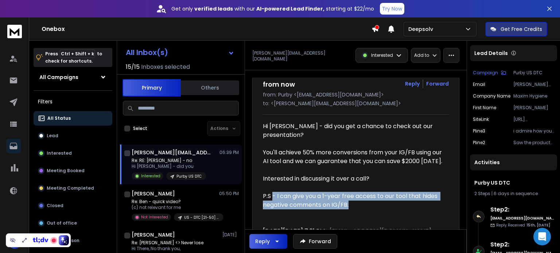
drag, startPoint x: 272, startPoint y: 205, endPoint x: 352, endPoint y: 213, distance: 80.7
click at [352, 210] on div "P.S - I can give you a 1-year free access to our tool that hides negative comme…" at bounding box center [353, 201] width 180 height 18
copy div "- I can give you a 1-year free access to our tool that hides negative comments …"
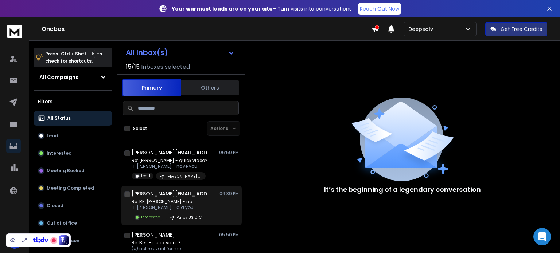
click at [194, 197] on h1 "[PERSON_NAME][EMAIL_ADDRESS][DOMAIN_NAME]" at bounding box center [172, 193] width 80 height 7
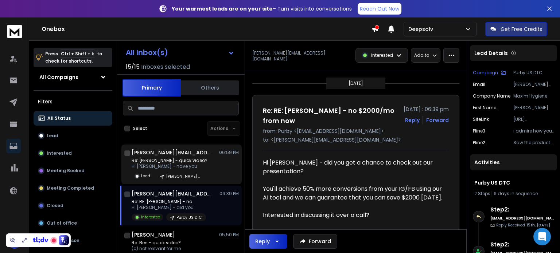
click at [196, 154] on h1 "[PERSON_NAME][EMAIL_ADDRESS][DOMAIN_NAME]" at bounding box center [172, 152] width 80 height 7
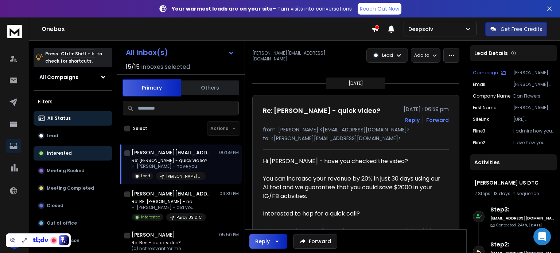
click at [63, 151] on p "Interested" at bounding box center [59, 154] width 25 height 6
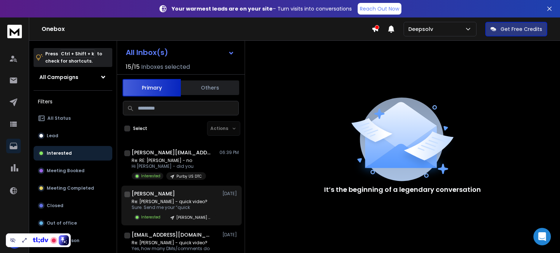
click at [166, 205] on p "Sure. Send me your “quick" at bounding box center [174, 208] width 84 height 6
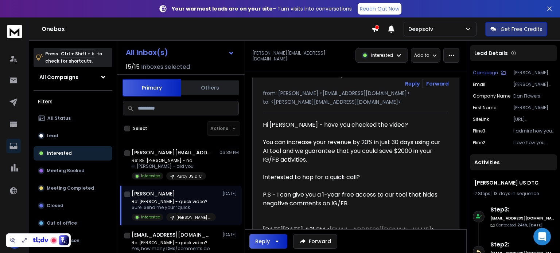
scroll to position [13, 0]
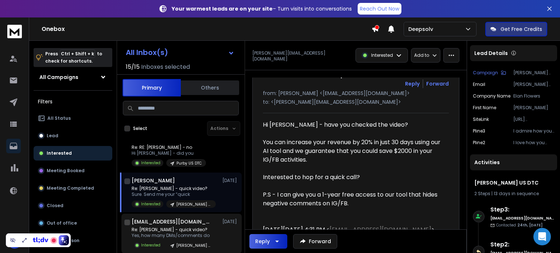
click at [188, 227] on p "Re: [PERSON_NAME] - quick video?" at bounding box center [174, 230] width 84 height 6
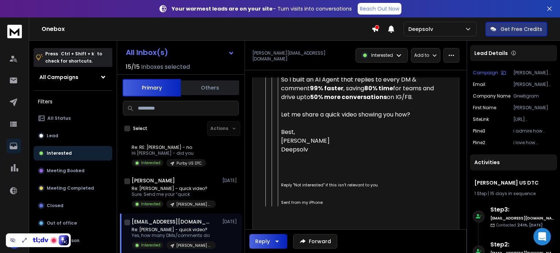
scroll to position [608, 0]
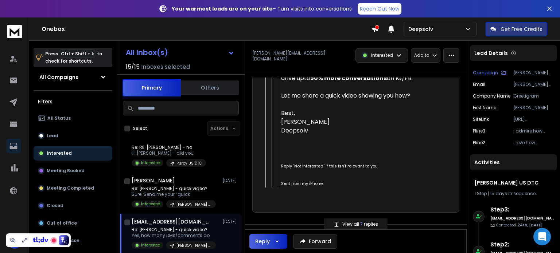
click at [353, 219] on div "View all 7 replies" at bounding box center [355, 225] width 63 height 12
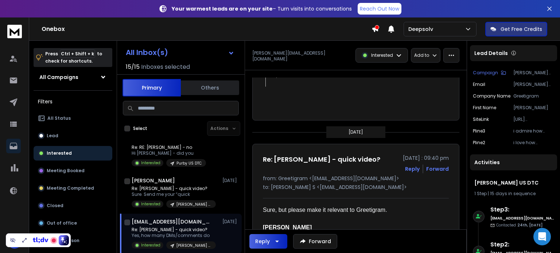
scroll to position [3574, 0]
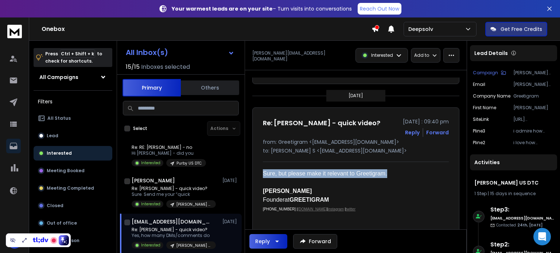
drag, startPoint x: 387, startPoint y: 155, endPoint x: 260, endPoint y: 152, distance: 126.2
click at [348, 170] on div "Sure, but please make it relevant to Greetigram." at bounding box center [353, 174] width 180 height 9
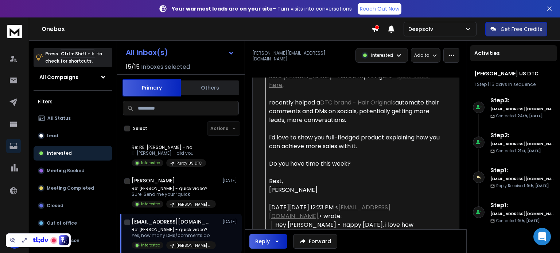
scroll to position [985, 0]
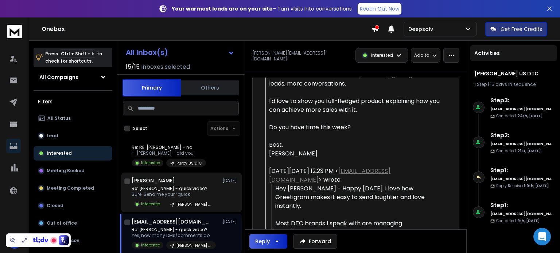
click at [180, 185] on div "[PERSON_NAME] [DATE] Re: [PERSON_NAME] - quick video? Sure. Send me your “quick…" at bounding box center [185, 192] width 107 height 31
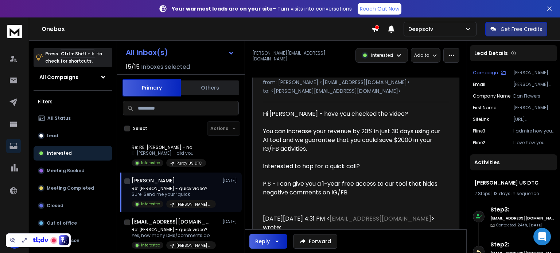
scroll to position [36, 0]
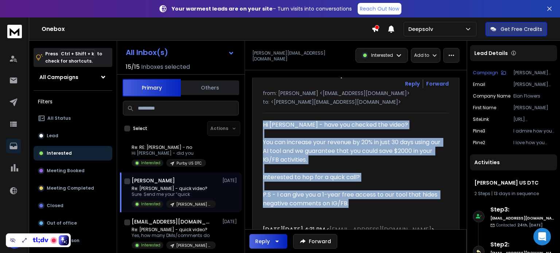
drag, startPoint x: 262, startPoint y: 122, endPoint x: 357, endPoint y: 204, distance: 125.1
copy div "Hi [PERSON_NAME] - have you checked the video? You can increase your revenue by…"
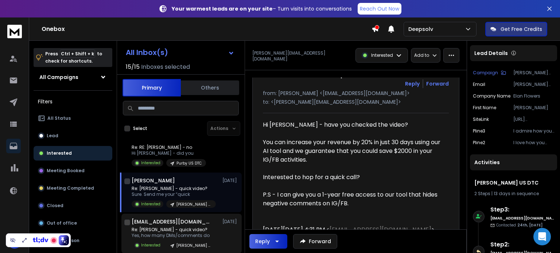
click at [170, 225] on div "[EMAIL_ADDRESS][DOMAIN_NAME] [DATE] Re: [PERSON_NAME] - quick video? Yes, how m…" at bounding box center [185, 233] width 107 height 31
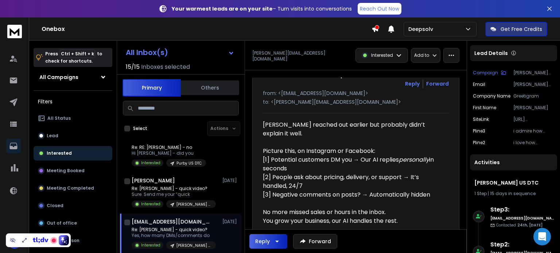
click at [256, 244] on div "Reply" at bounding box center [262, 241] width 15 height 7
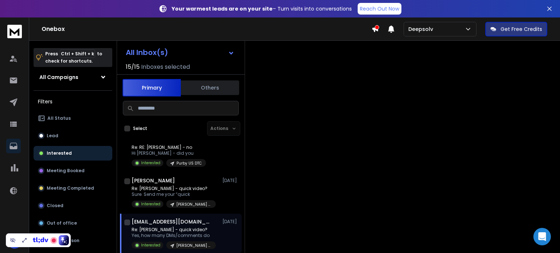
scroll to position [0, 0]
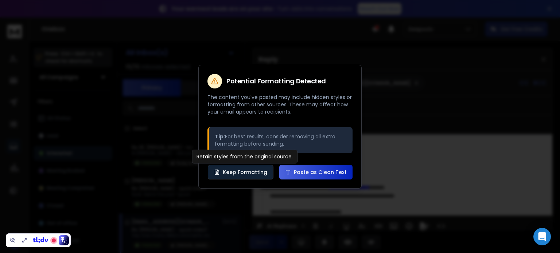
click at [265, 172] on button "Keep Formatting" at bounding box center [241, 172] width 66 height 15
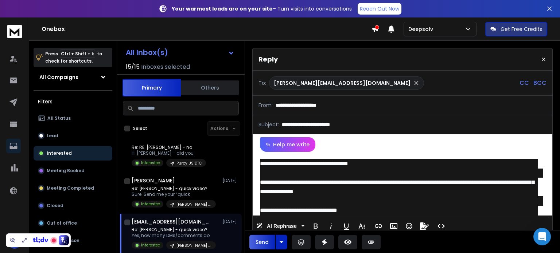
click at [335, 175] on div at bounding box center [401, 173] width 283 height 9
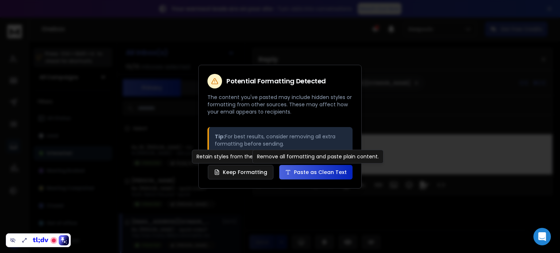
click at [319, 173] on button "Paste as Clean Text" at bounding box center [315, 172] width 73 height 15
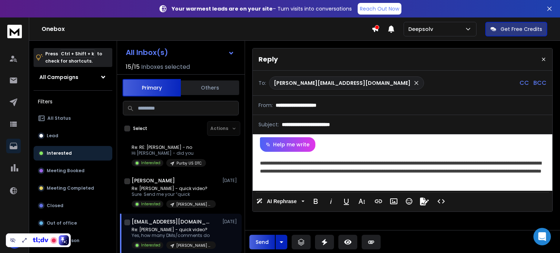
click at [354, 164] on div "**********" at bounding box center [401, 171] width 283 height 24
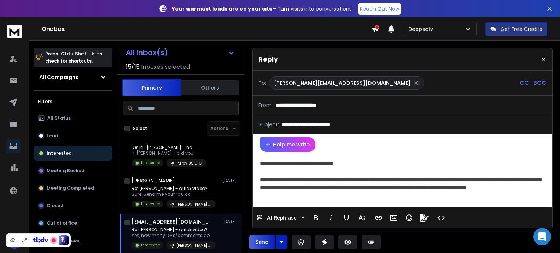
click at [282, 164] on div "**********" at bounding box center [401, 179] width 283 height 41
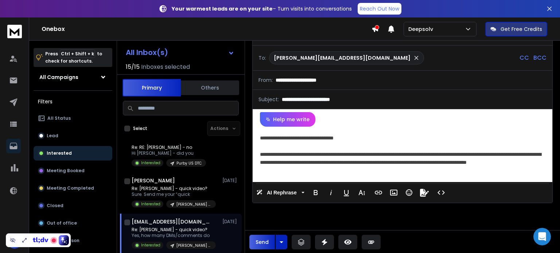
click at [298, 162] on div "**********" at bounding box center [401, 154] width 283 height 41
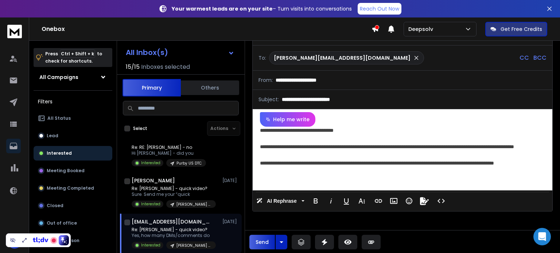
scroll to position [7, 0]
click at [337, 172] on div "**********" at bounding box center [399, 155] width 278 height 57
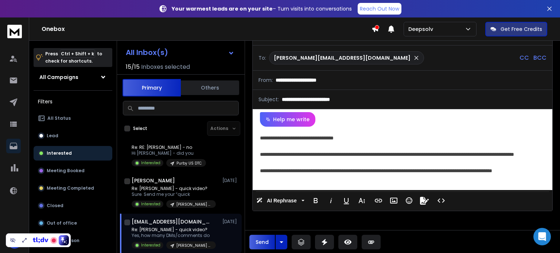
scroll to position [0, 0]
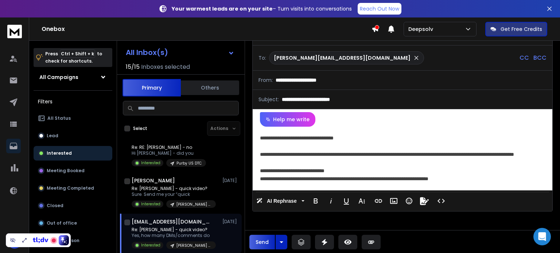
click at [338, 175] on div "**********" at bounding box center [399, 162] width 278 height 57
click at [315, 167] on div "**********" at bounding box center [399, 158] width 278 height 49
click at [357, 137] on div "**********" at bounding box center [399, 158] width 278 height 49
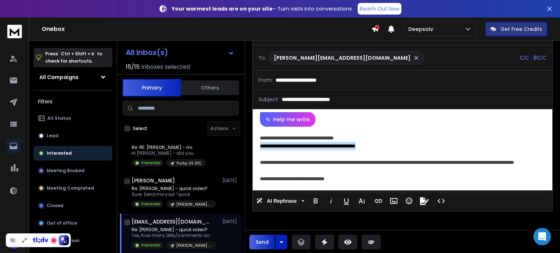
drag, startPoint x: 388, startPoint y: 148, endPoint x: 259, endPoint y: 148, distance: 128.7
click at [259, 148] on div "**********" at bounding box center [402, 159] width 298 height 64
